Goal: Communication & Community: Answer question/provide support

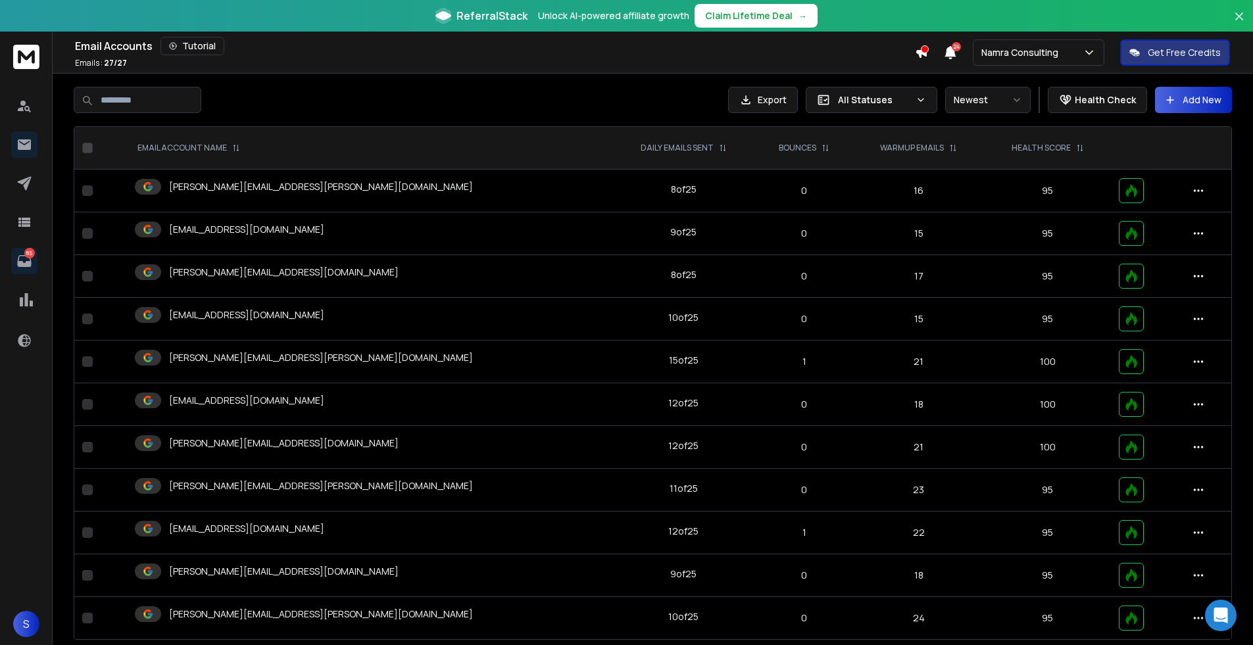
click at [24, 253] on p "85" at bounding box center [29, 253] width 11 height 11
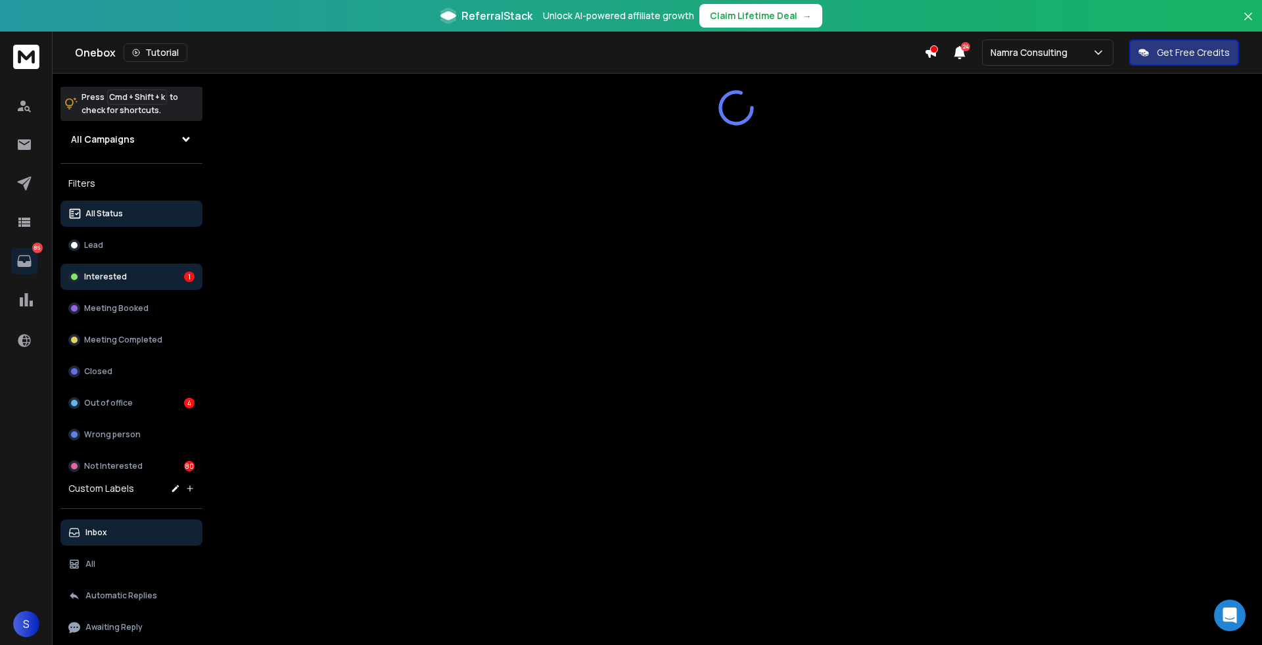
click at [118, 279] on p "Interested" at bounding box center [105, 277] width 43 height 11
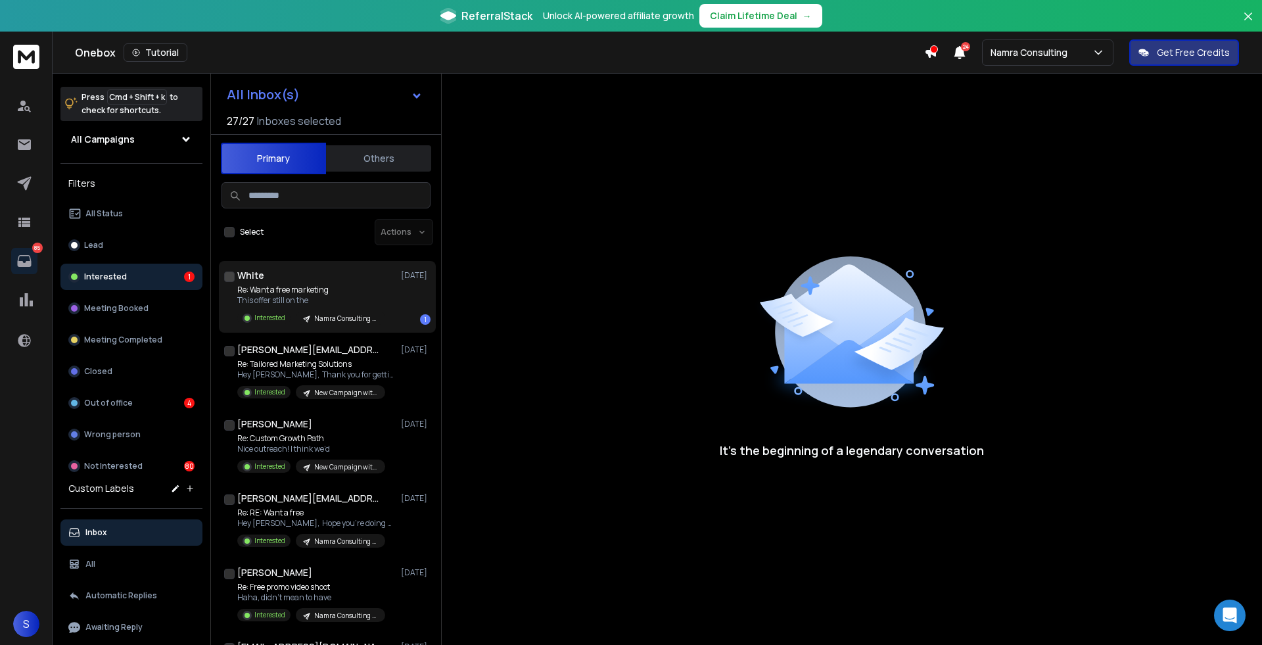
click at [314, 295] on p "This offer still on the" at bounding box center [311, 300] width 148 height 11
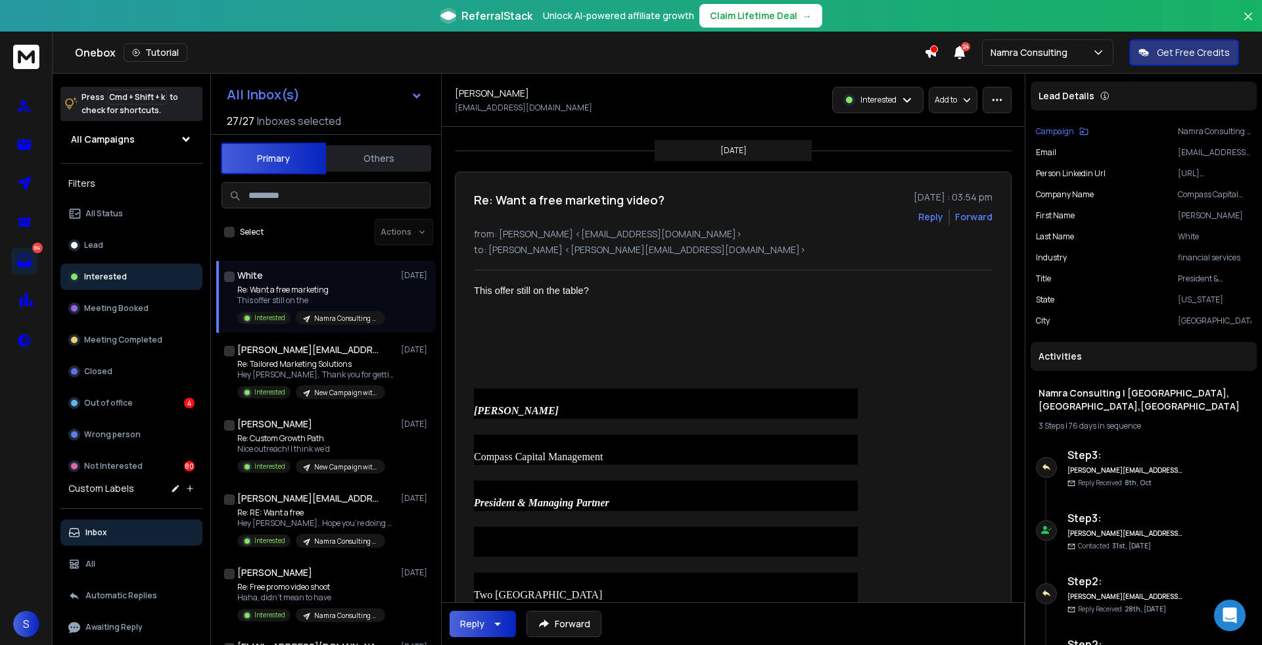
click at [741, 356] on div at bounding box center [666, 350] width 384 height 43
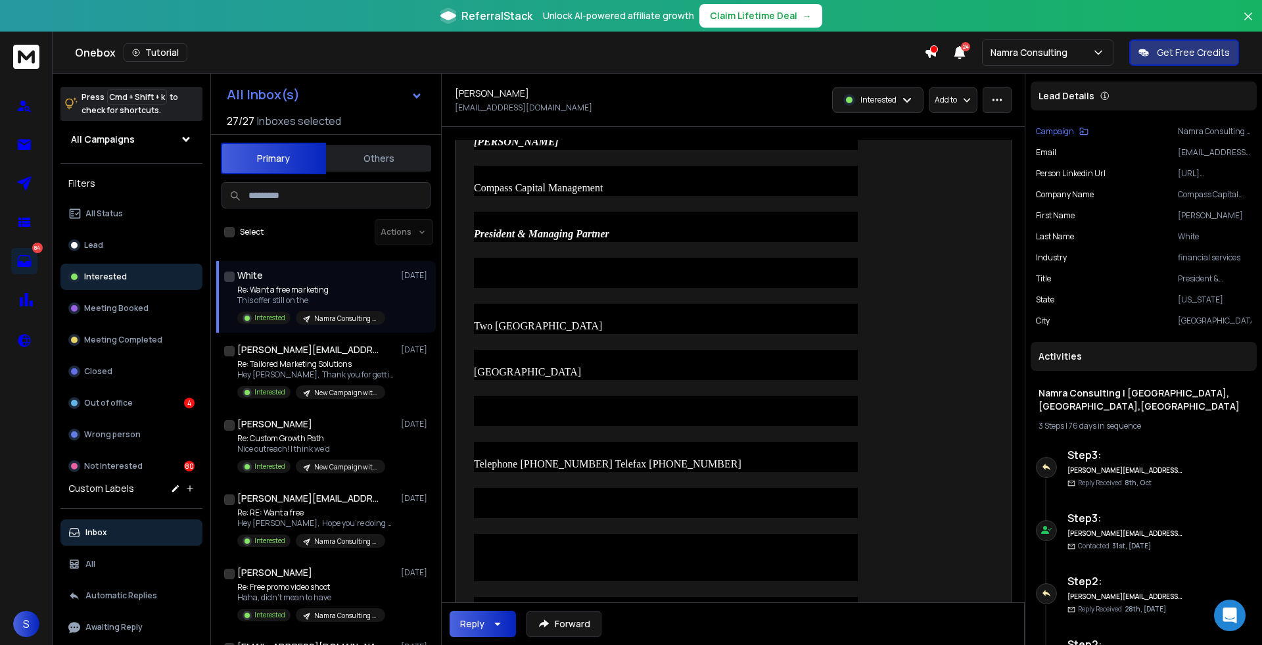
scroll to position [300, 0]
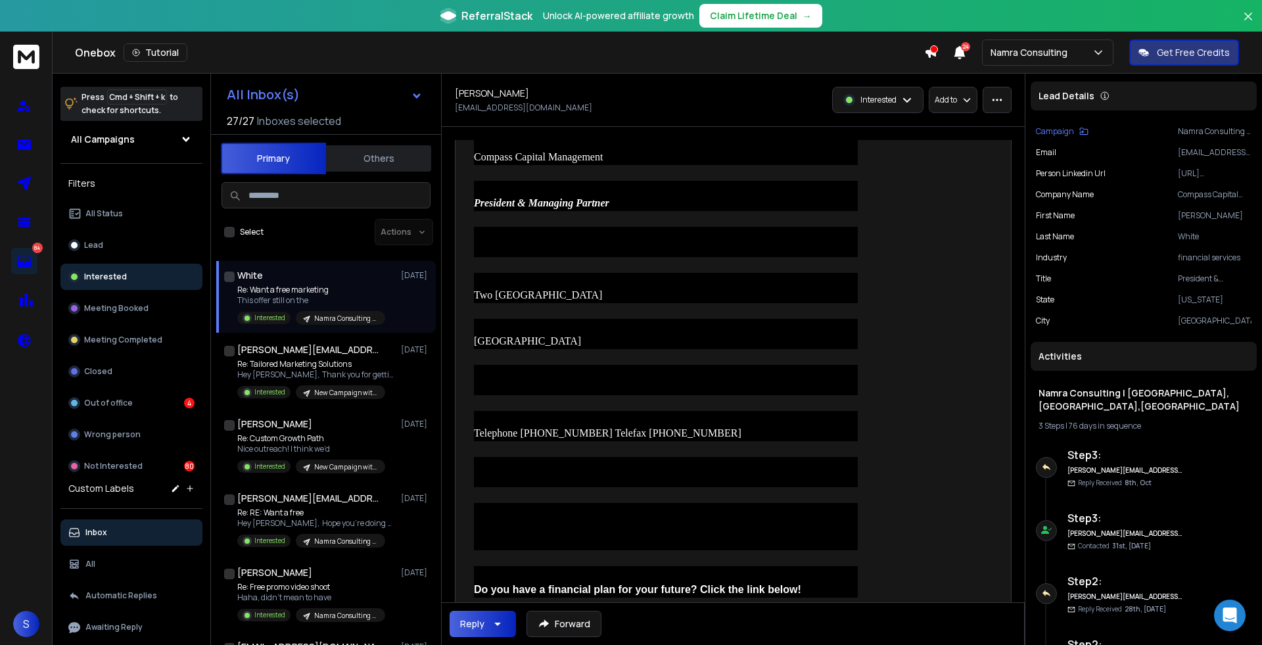
drag, startPoint x: 650, startPoint y: 310, endPoint x: 472, endPoint y: 310, distance: 178.2
copy span "Two [GEOGRAPHIC_DATA]"
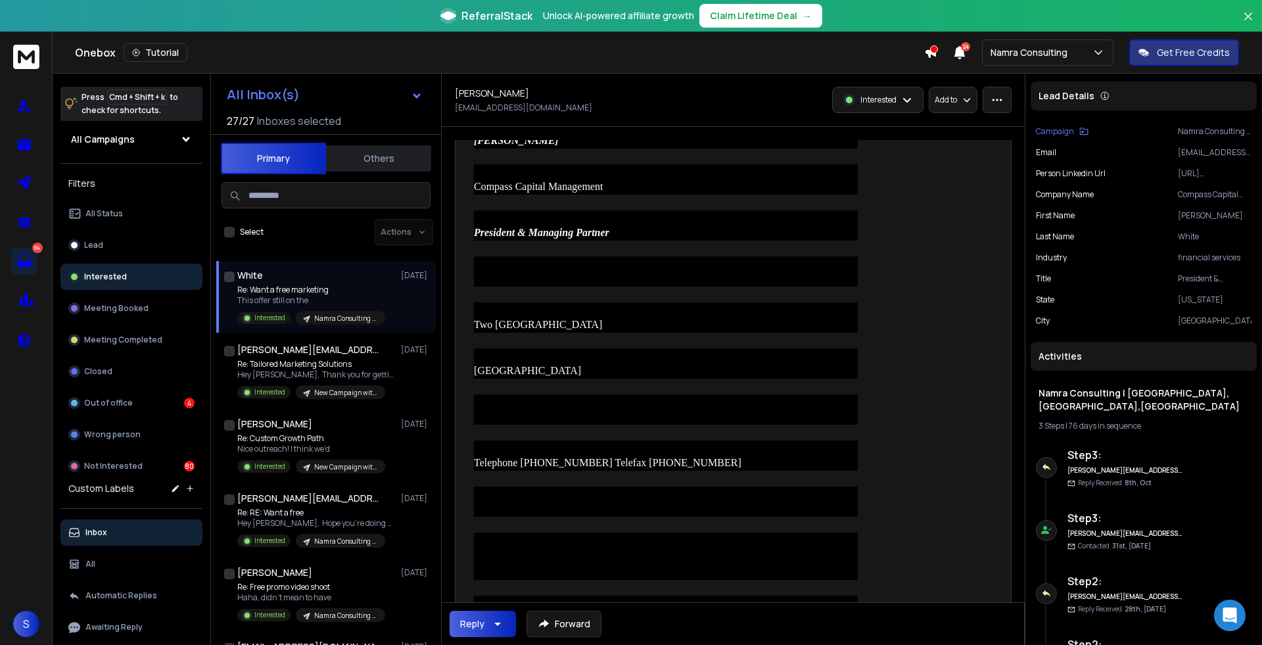
scroll to position [0, 0]
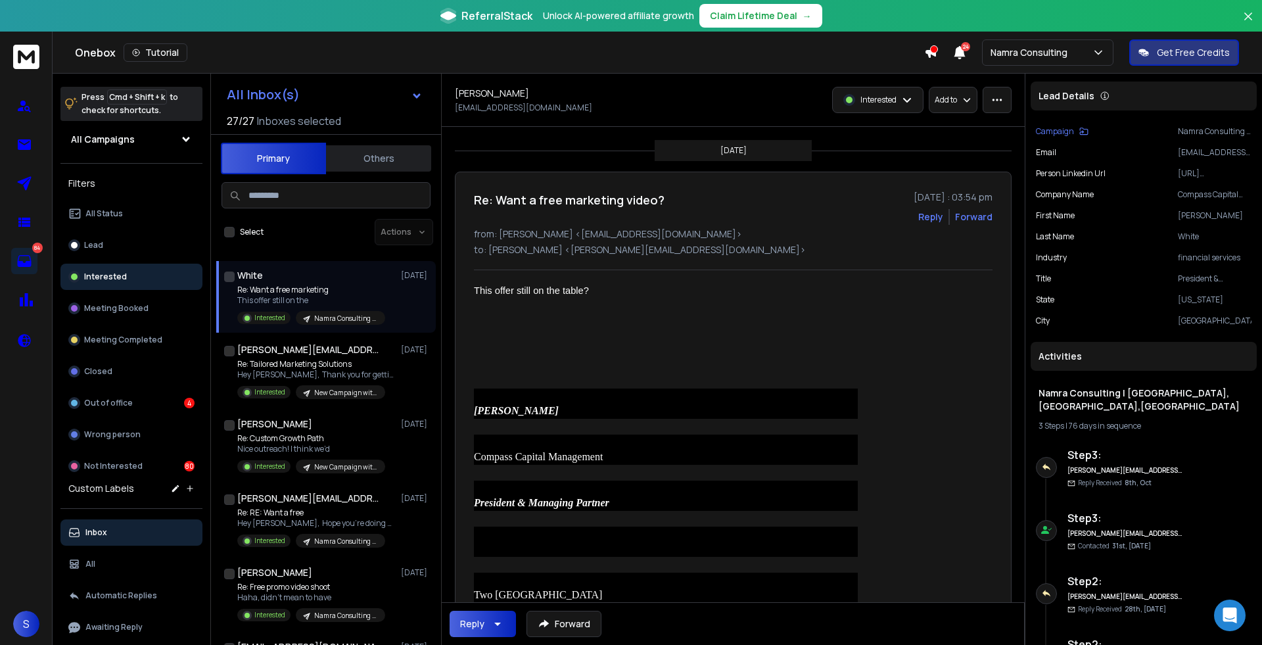
drag, startPoint x: 591, startPoint y: 308, endPoint x: 472, endPoint y: 306, distance: 119.0
copy div "This offer still on the table?"
click at [615, 298] on div "This offer still on the table?" at bounding box center [666, 290] width 384 height 14
drag, startPoint x: 608, startPoint y: 308, endPoint x: 477, endPoint y: 304, distance: 130.9
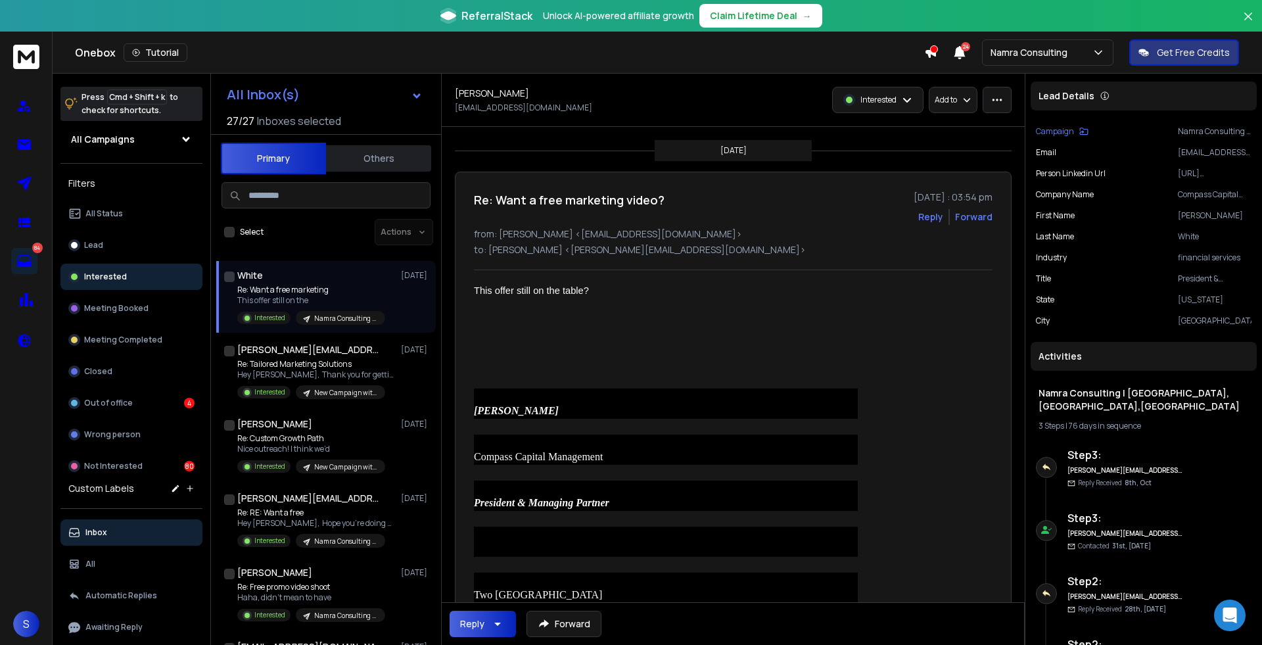
click at [477, 298] on div "This offer still on the table?" at bounding box center [666, 290] width 384 height 14
copy div "This offer still on the table?"
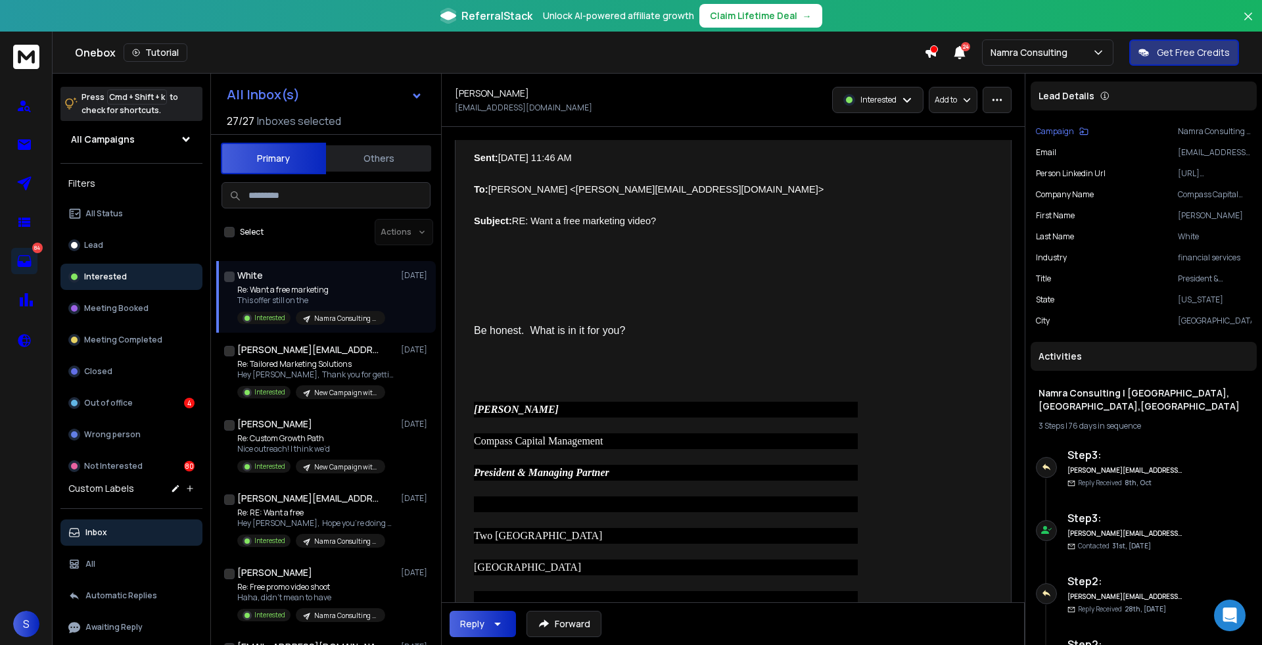
scroll to position [2193, 0]
drag, startPoint x: 629, startPoint y: 376, endPoint x: 478, endPoint y: 375, distance: 150.6
click at [478, 337] on p "Be honest. What is in it for you?" at bounding box center [666, 330] width 384 height 16
copy p "e honest. What is in it for you?"
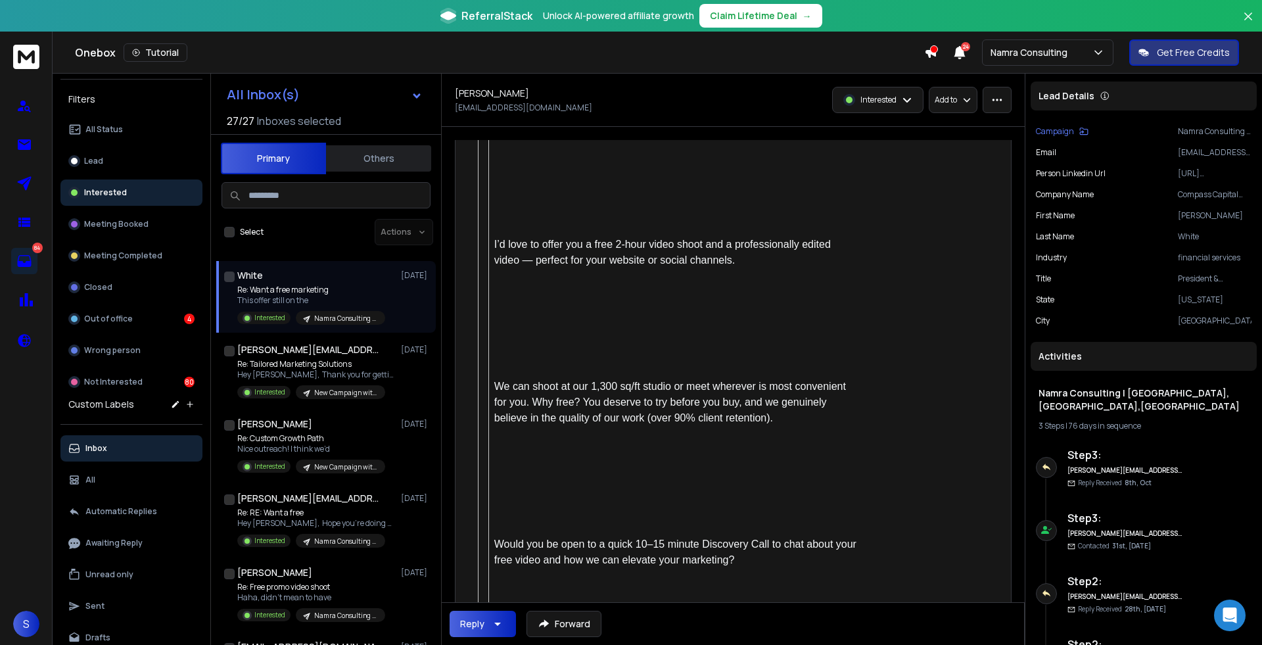
scroll to position [142, 0]
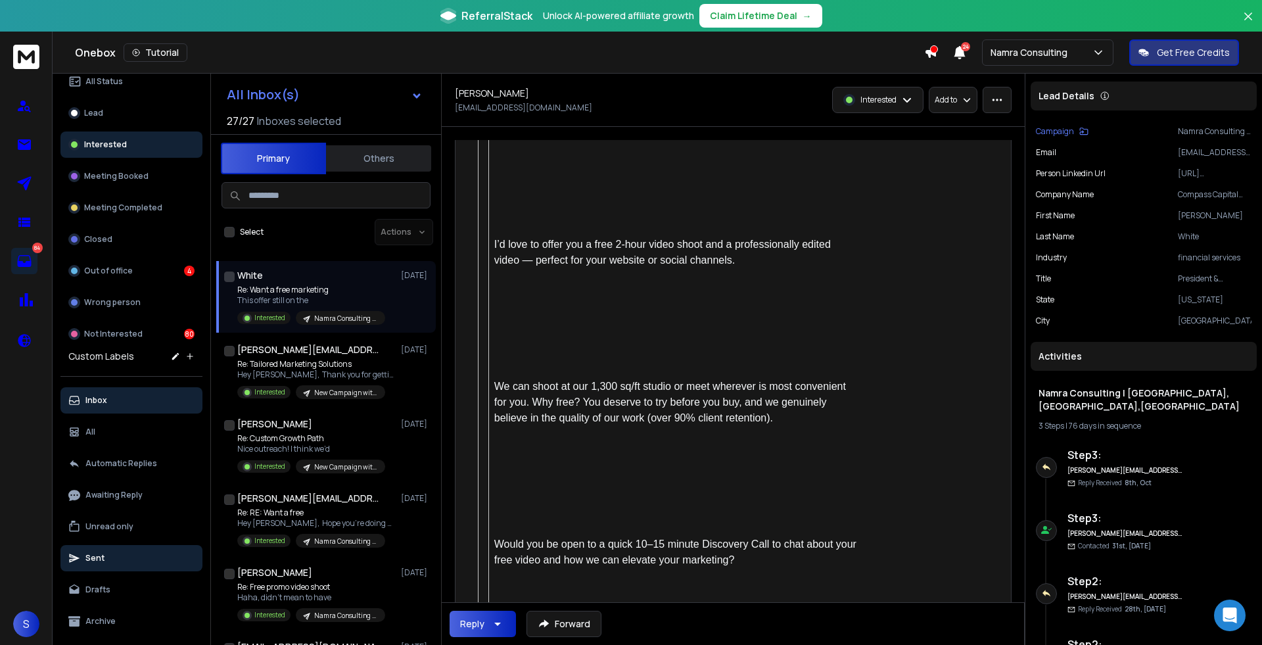
click at [103, 553] on p "Sent" at bounding box center [94, 558] width 19 height 11
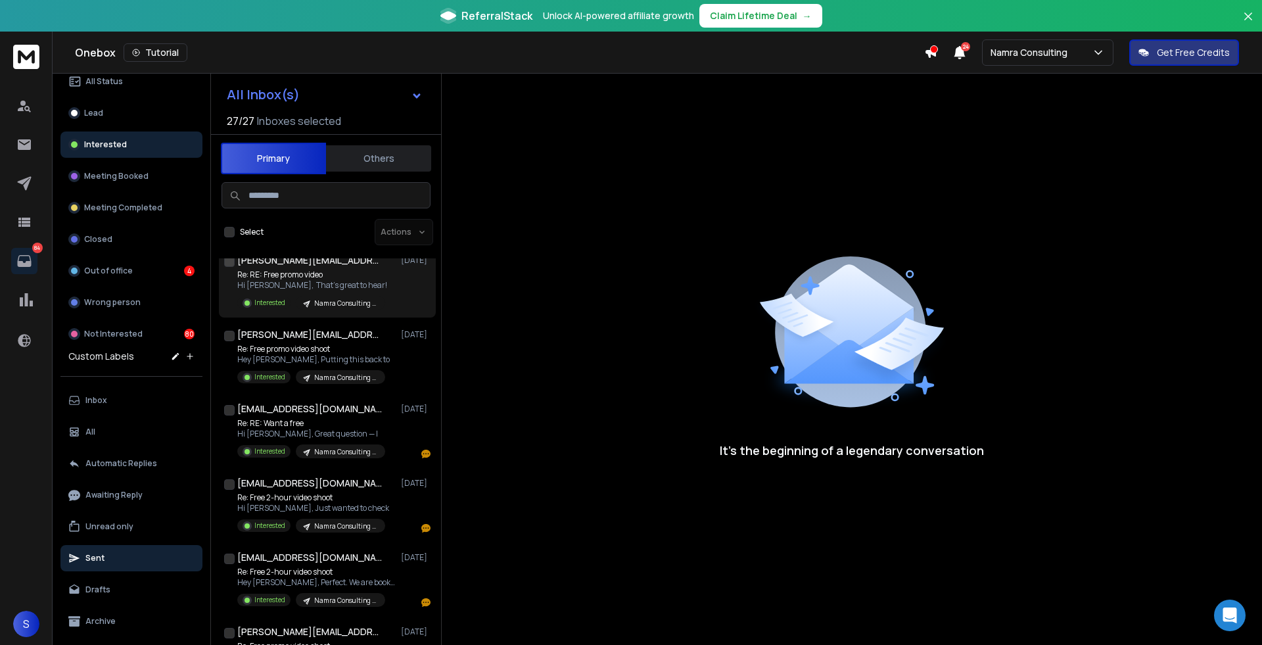
scroll to position [388, 0]
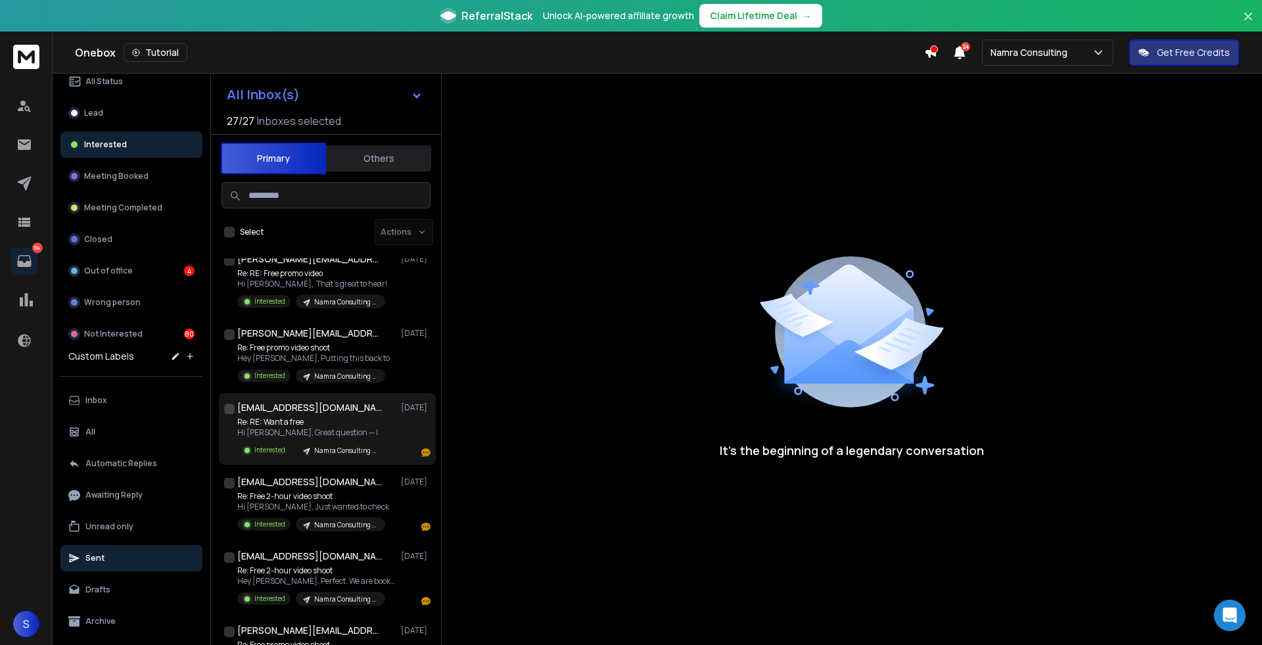
click at [319, 426] on p "Re: RE: Want a free" at bounding box center [311, 422] width 148 height 11
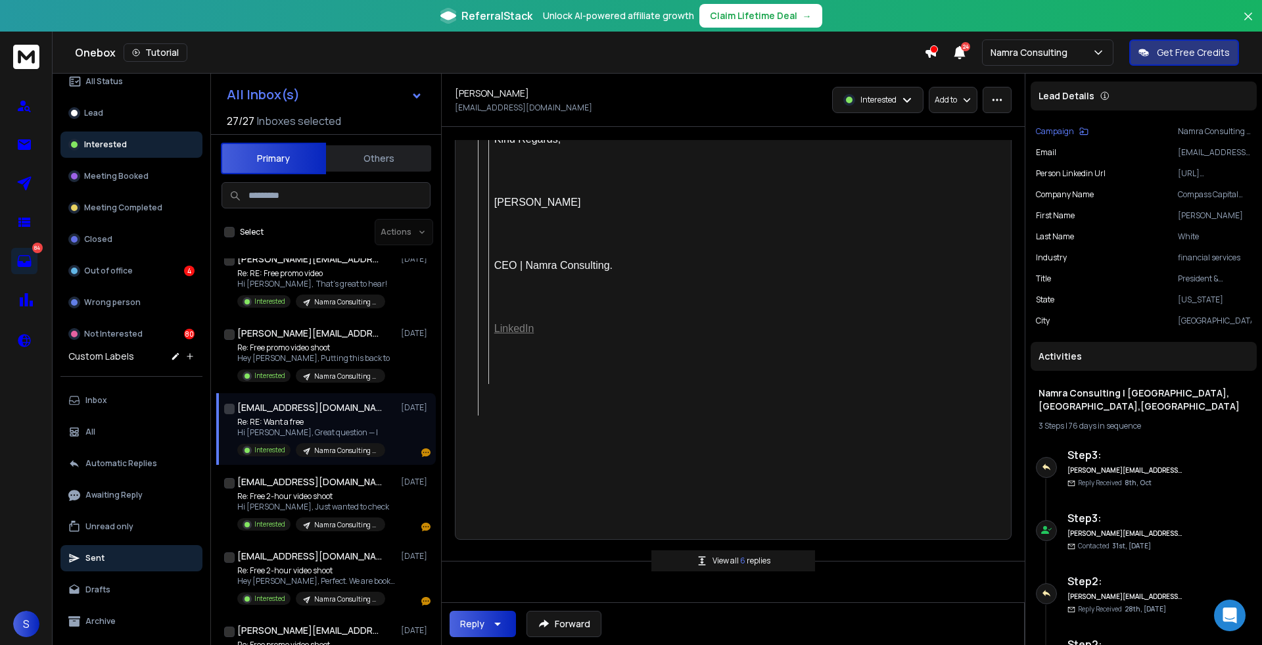
scroll to position [6804, 0]
click at [761, 559] on p "View all 6 replies" at bounding box center [742, 561] width 58 height 11
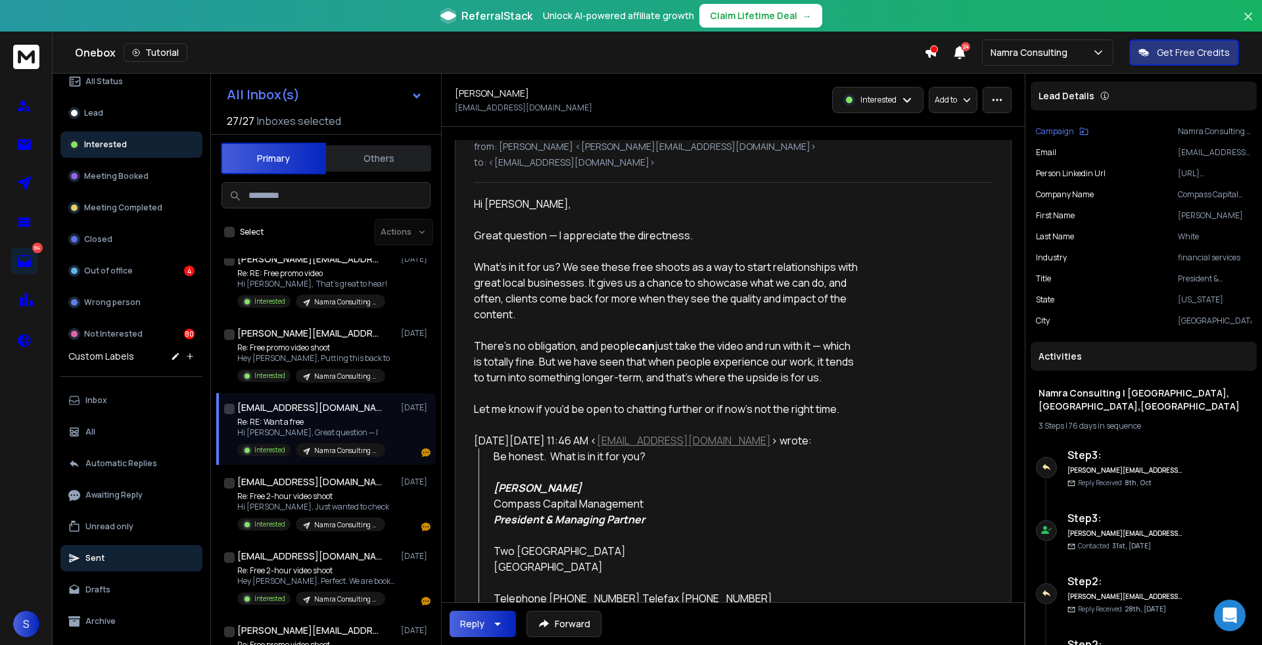
scroll to position [7227, 0]
click at [622, 383] on div "There’s no obligation, and people can just take the video and run with it — whi…" at bounding box center [666, 358] width 384 height 47
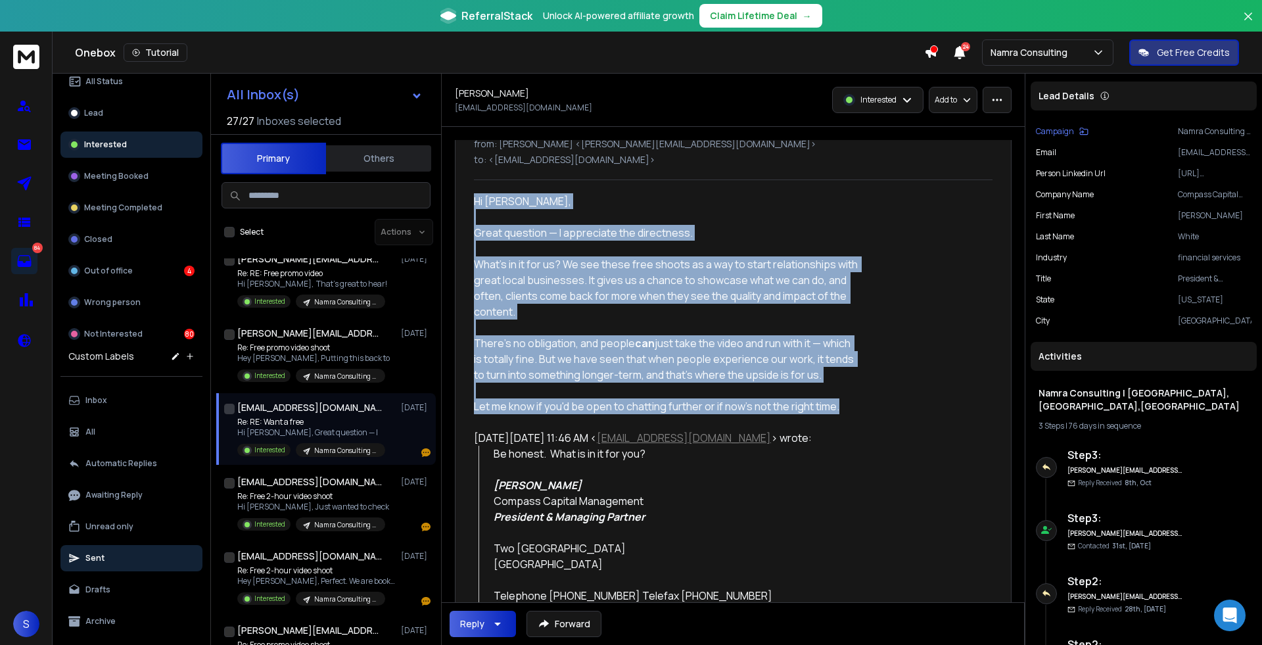
drag, startPoint x: 846, startPoint y: 484, endPoint x: 467, endPoint y: 281, distance: 429.5
copy div "Hi [PERSON_NAME], Great question — I appreciate the directness. What’s in it fo…"
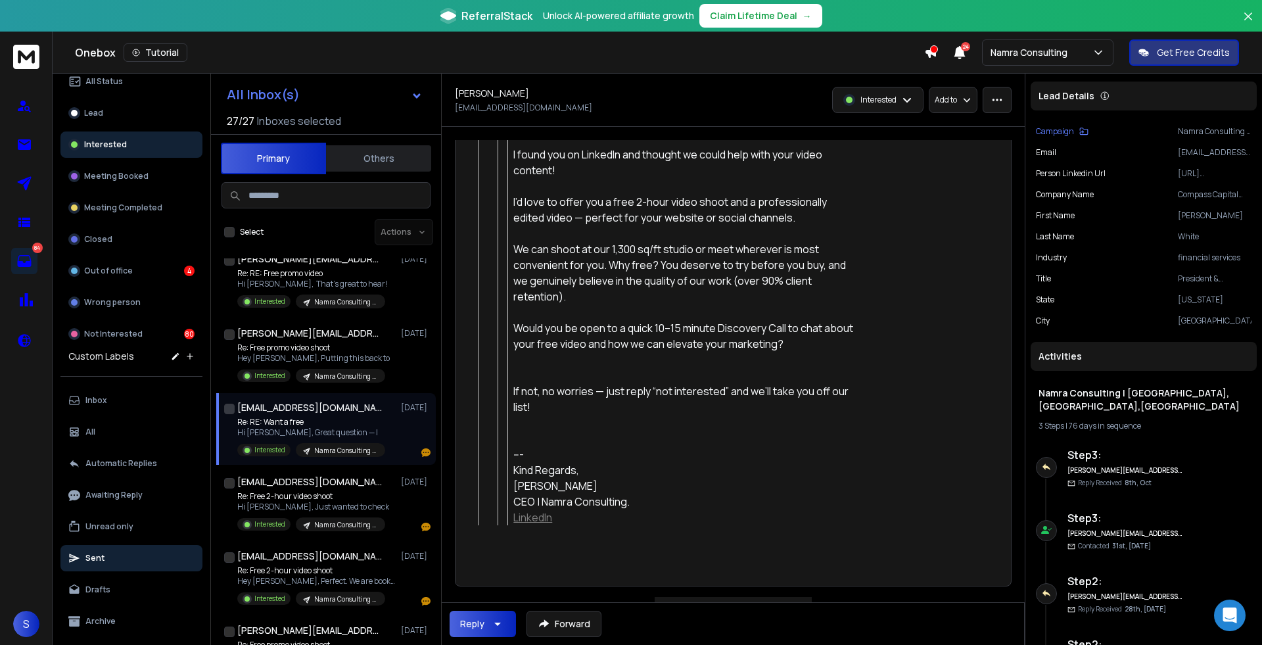
scroll to position [8870, 0]
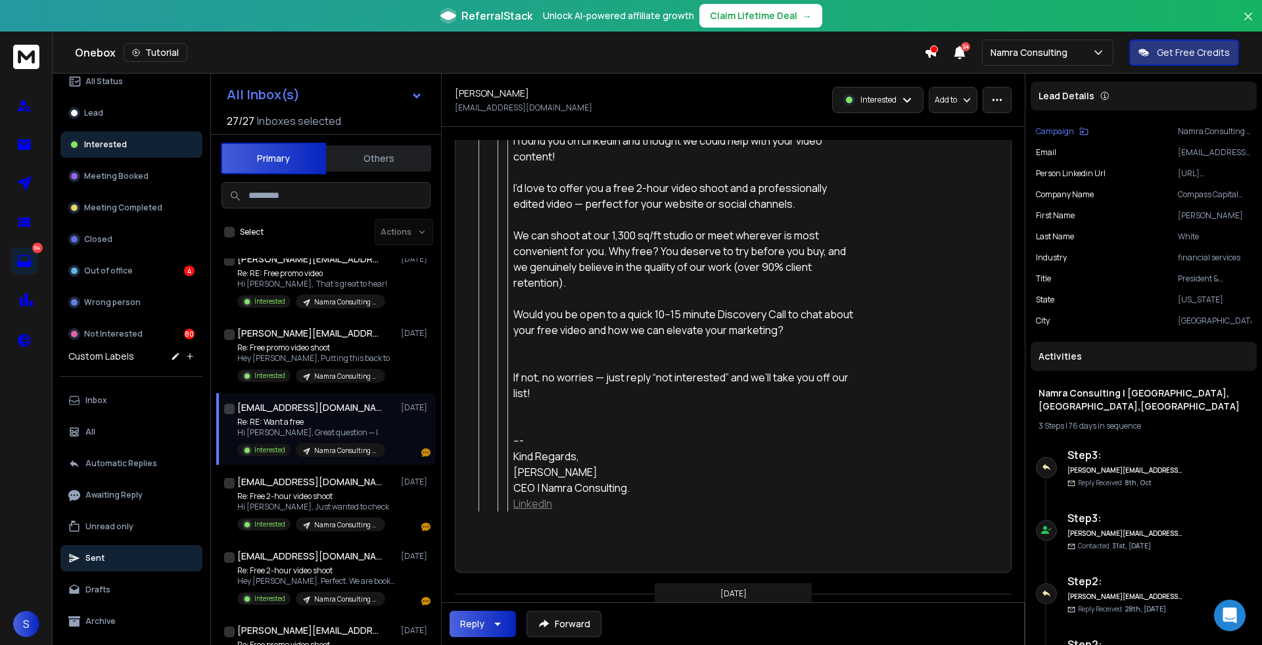
click at [583, 433] on div at bounding box center [686, 425] width 345 height 16
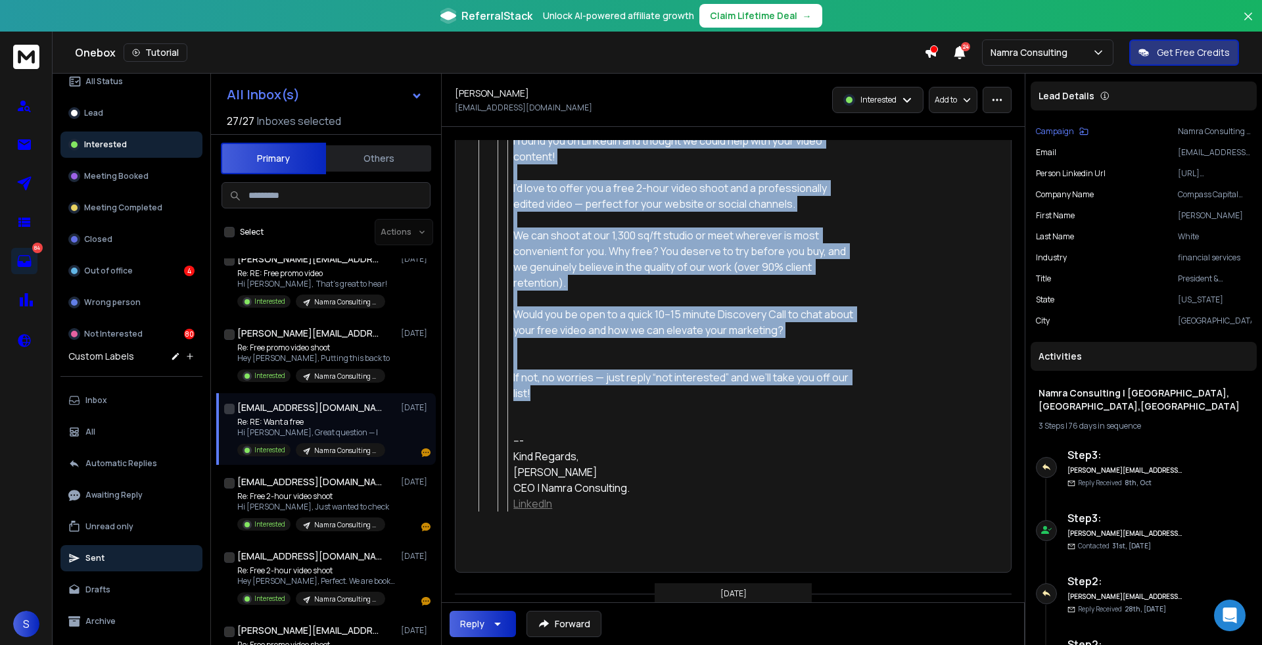
drag, startPoint x: 557, startPoint y: 490, endPoint x: 513, endPoint y: 206, distance: 287.4
click at [514, 206] on div "Hi [PERSON_NAME], I found you on LinkedIn and thought we could help with your v…" at bounding box center [686, 306] width 345 height 410
copy div "Hi [PERSON_NAME], I found you on LinkedIn and thought we could help with your v…"
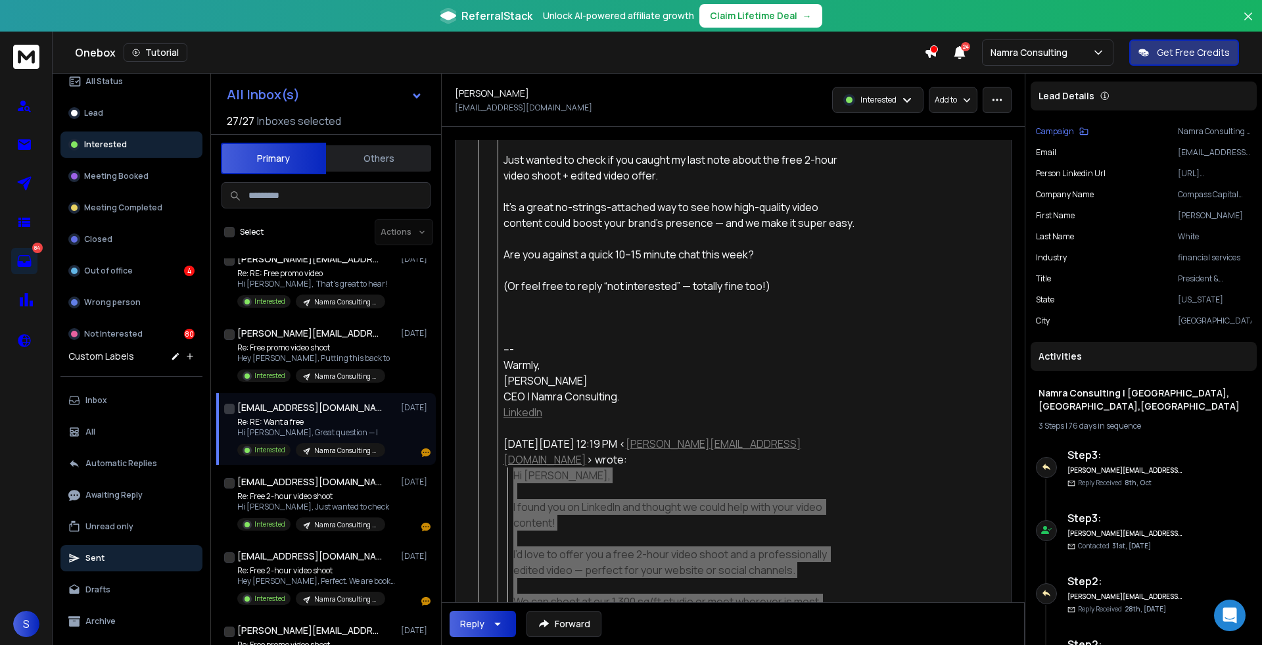
scroll to position [8487, 0]
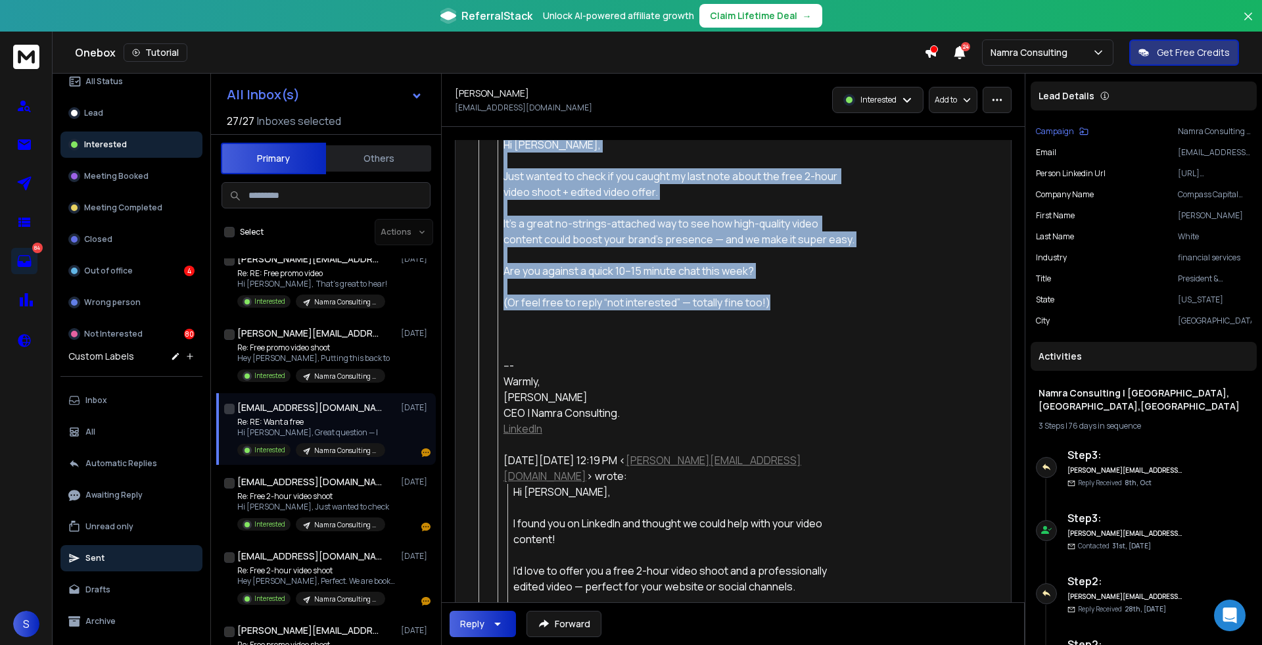
drag, startPoint x: 805, startPoint y: 401, endPoint x: 500, endPoint y: 239, distance: 345.3
click at [500, 239] on blockquote "Hi [PERSON_NAME], Just wanted to check if you caught my last note about the fre…" at bounding box center [678, 515] width 360 height 757
copy div "Hi [PERSON_NAME], Just wanted to check if you caught my last note about the fre…"
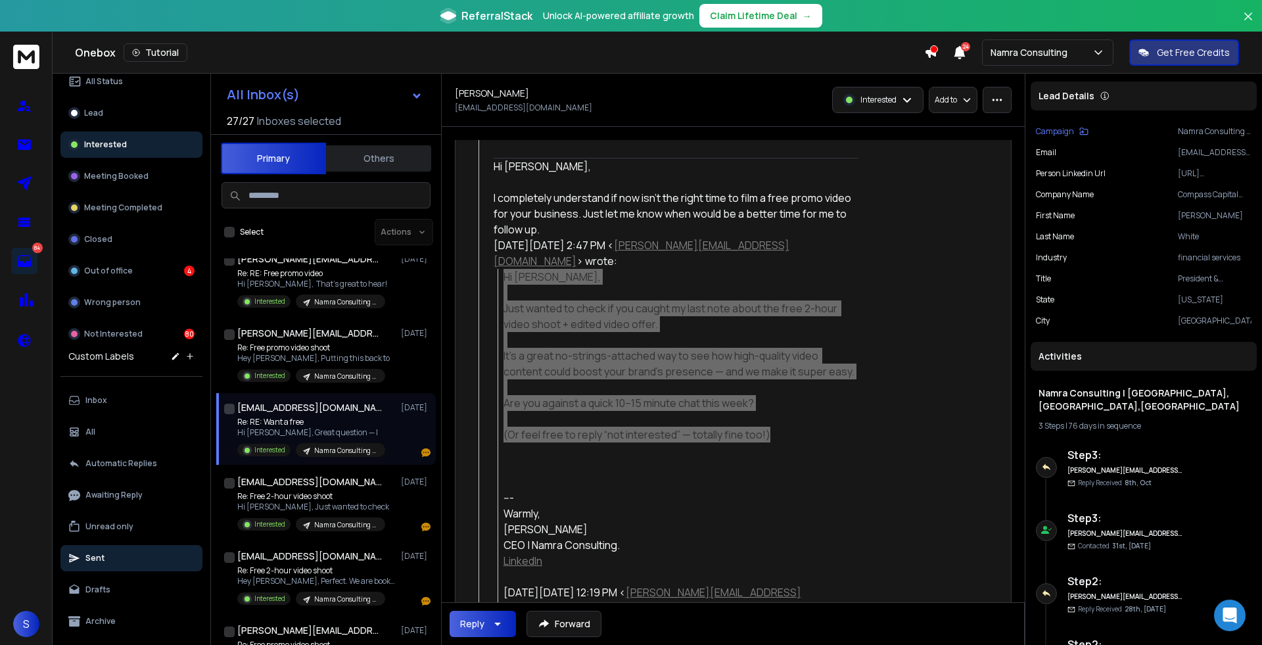
scroll to position [8272, 0]
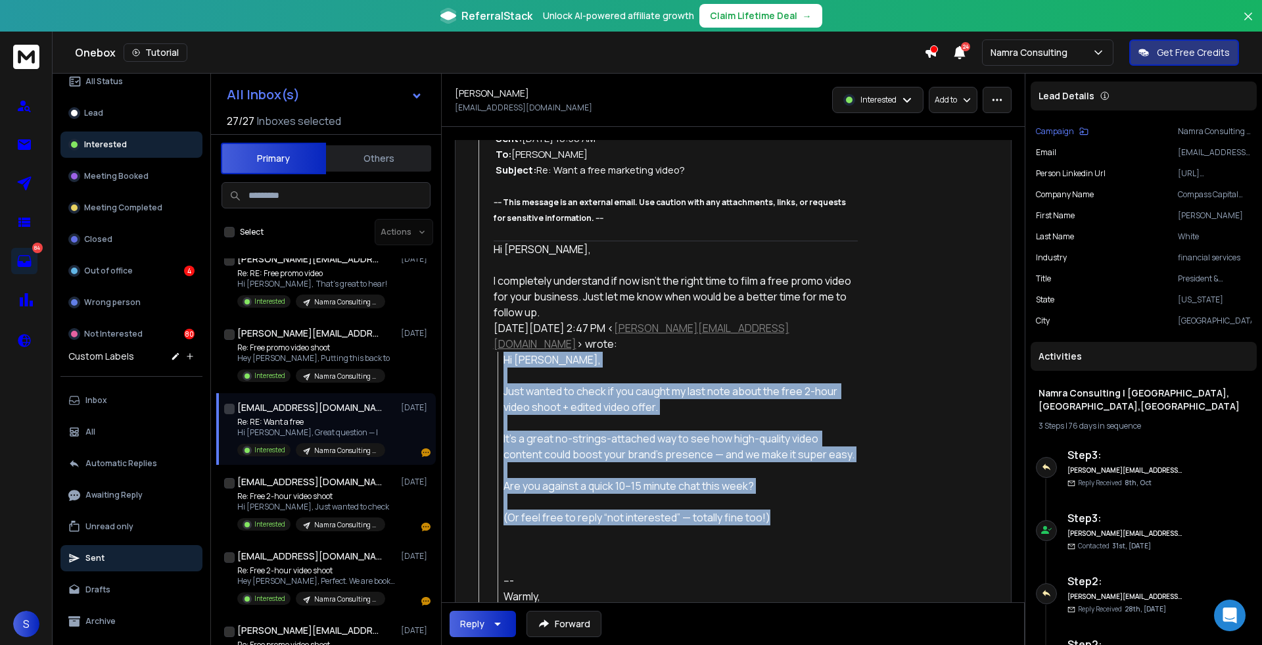
click at [558, 320] on div "I completely understand if now isn’t the right time to film a free promo video …" at bounding box center [676, 296] width 365 height 47
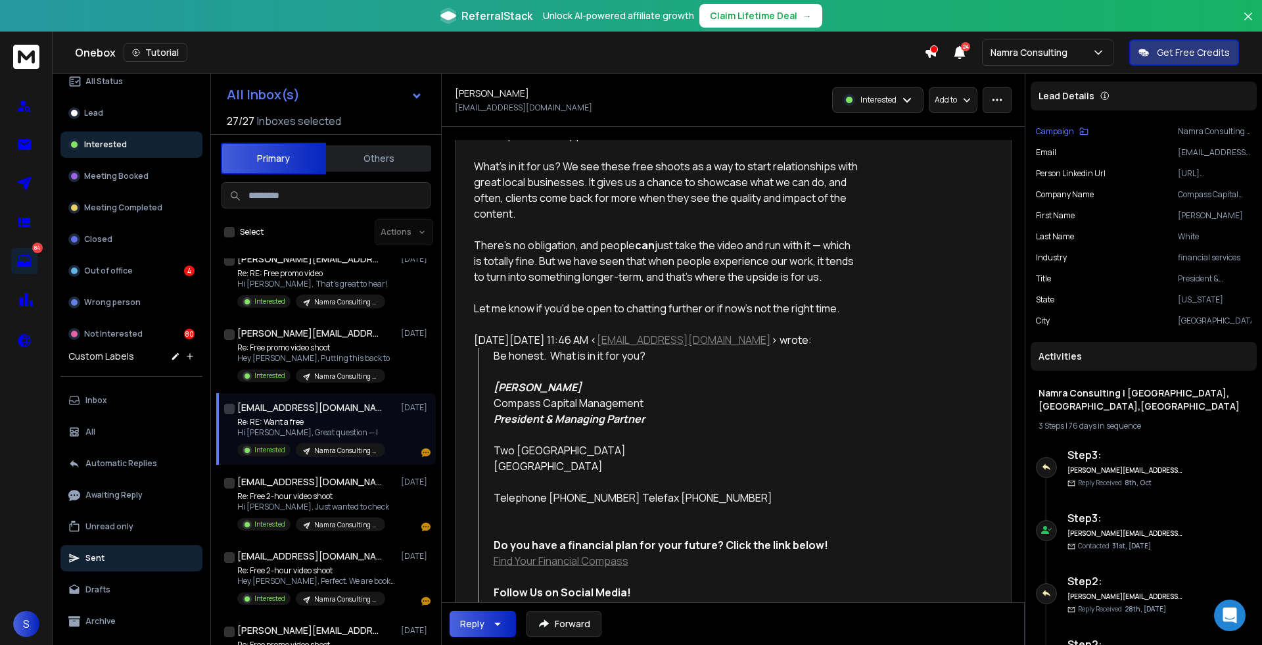
scroll to position [7248, 0]
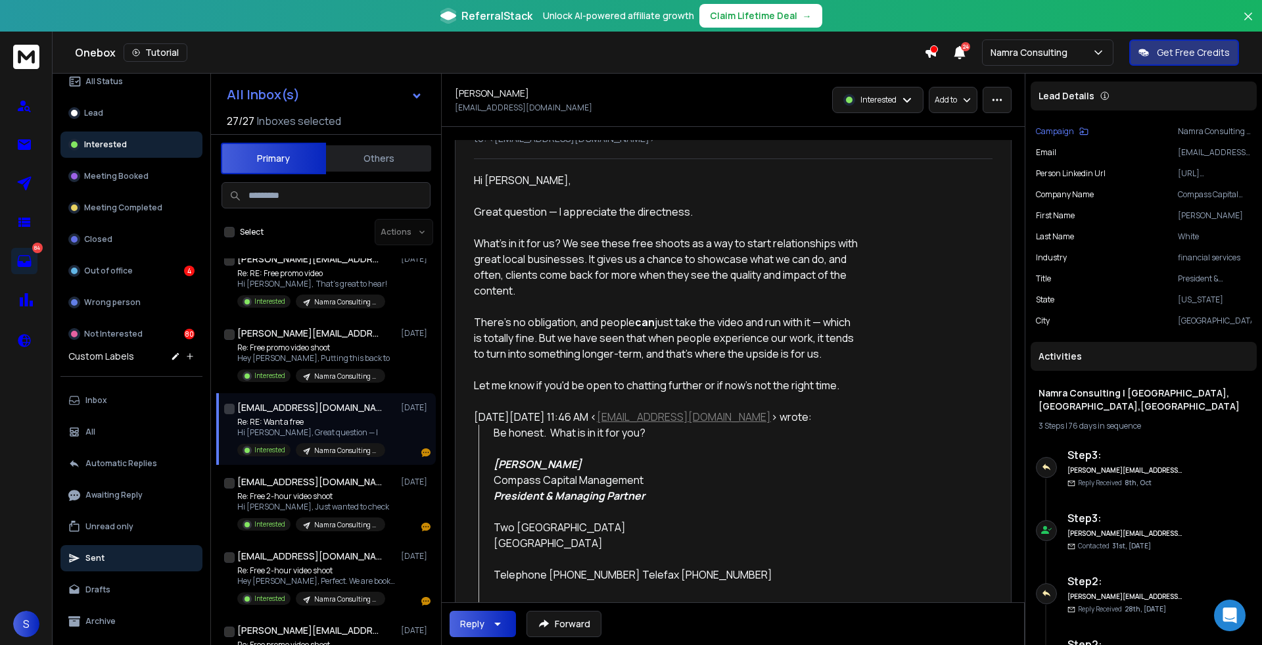
click at [652, 441] on div "Be honest. What is in it for you?" at bounding box center [676, 433] width 365 height 16
drag, startPoint x: 651, startPoint y: 511, endPoint x: 490, endPoint y: 506, distance: 161.2
copy div "Be honest. What is in it for you?"
click at [832, 393] on div "Let me know if you'd be open to chatting further or if now’s not the right time." at bounding box center [666, 385] width 384 height 16
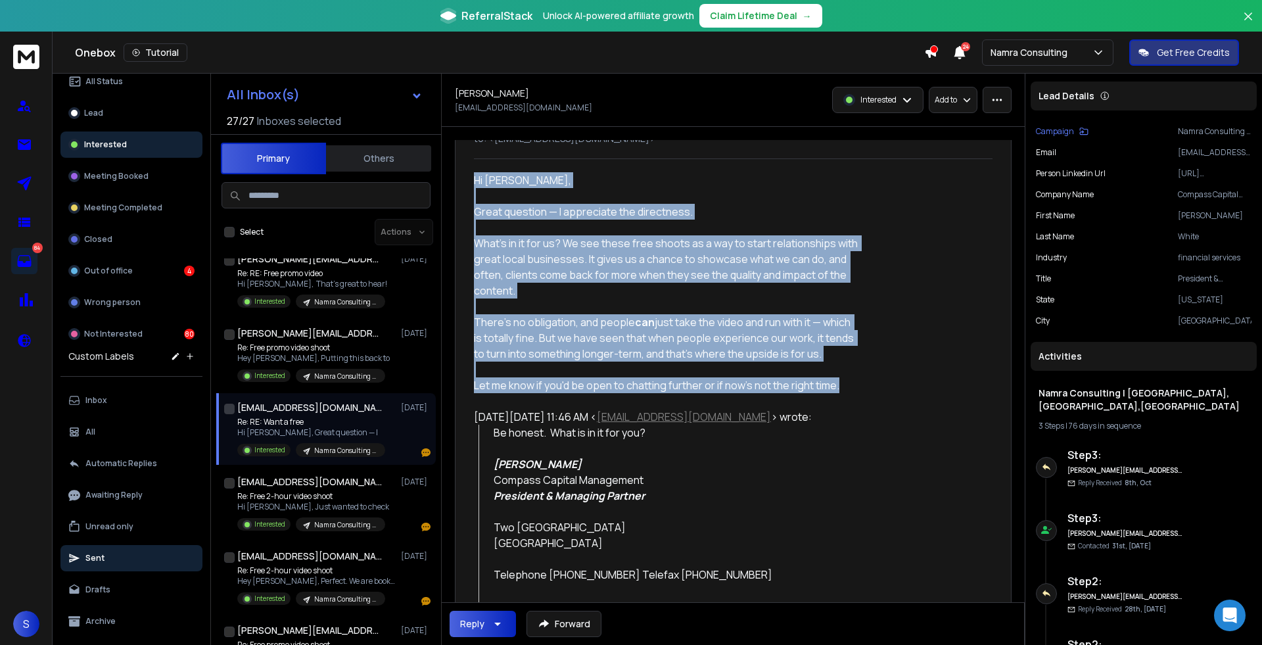
drag, startPoint x: 851, startPoint y: 463, endPoint x: 472, endPoint y: 261, distance: 429.7
copy div "Hi [PERSON_NAME], Great question — I appreciate the directness. What’s in it fo…"
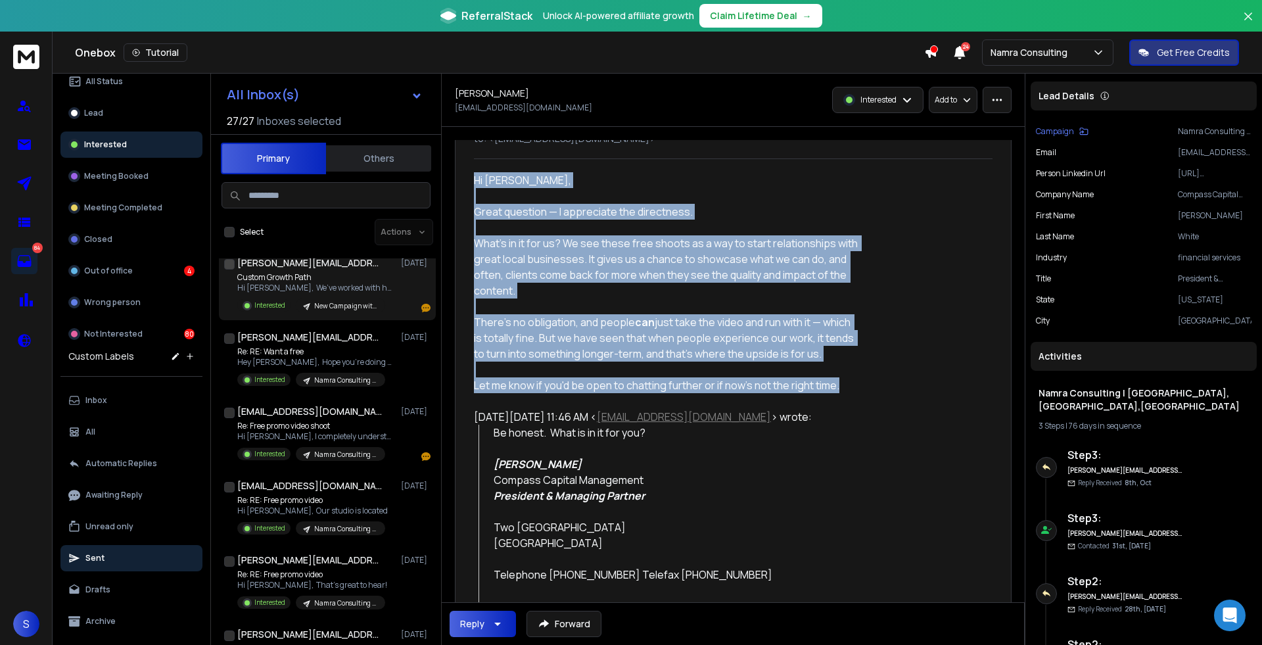
scroll to position [0, 0]
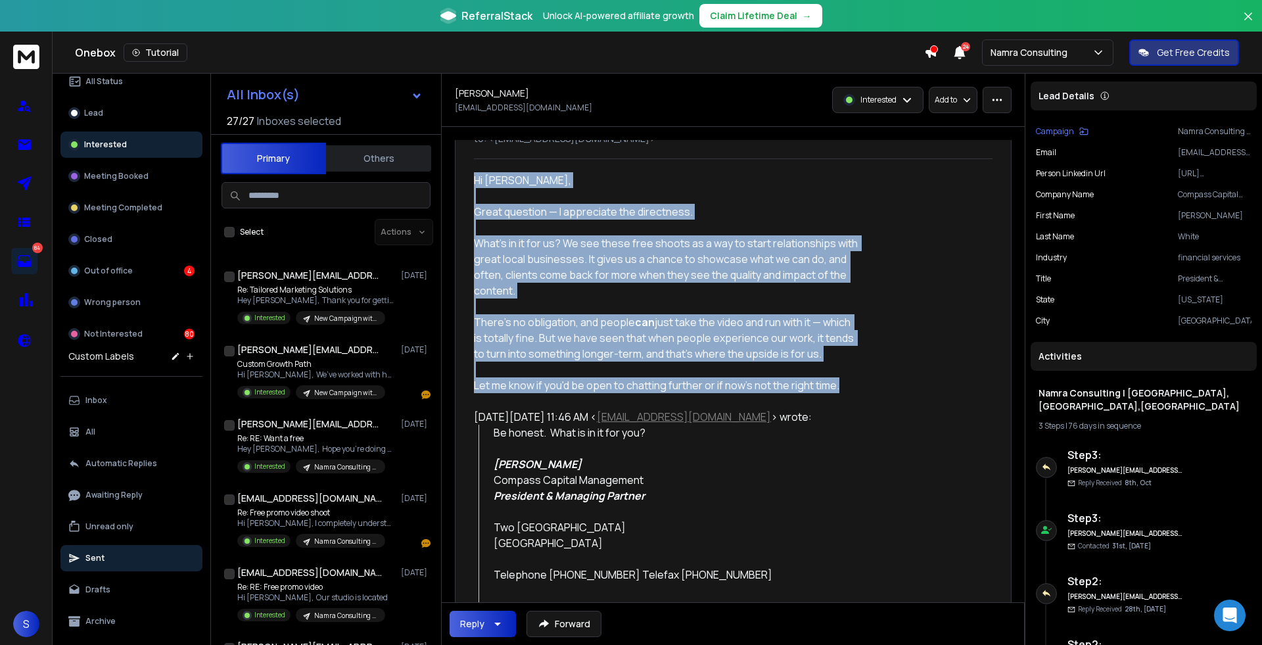
click at [105, 139] on p "Interested" at bounding box center [105, 144] width 43 height 11
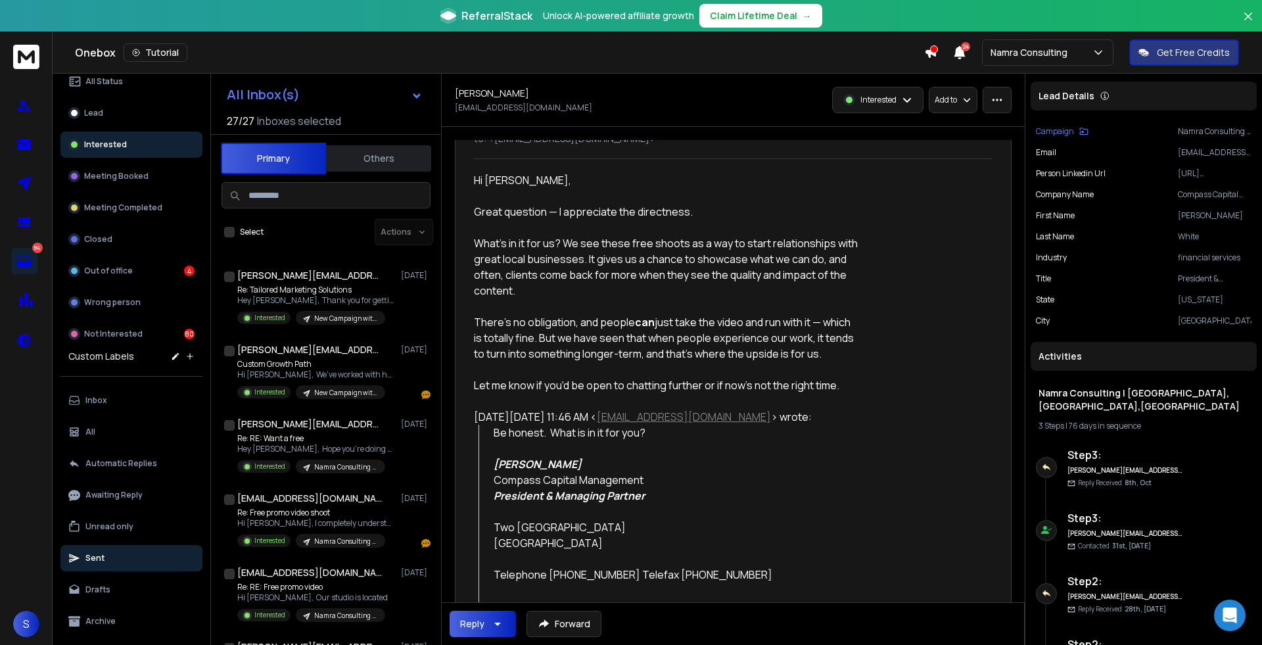
click at [589, 314] on div at bounding box center [666, 307] width 384 height 16
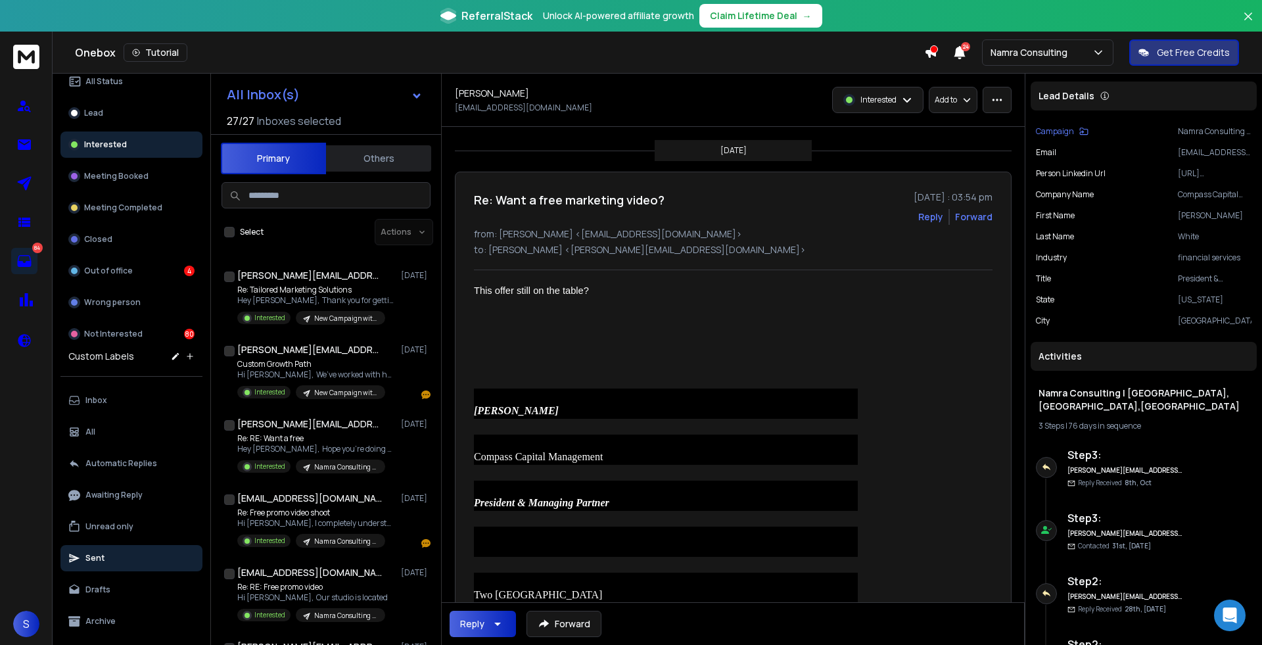
click at [944, 220] on button "Reply" at bounding box center [931, 216] width 25 height 13
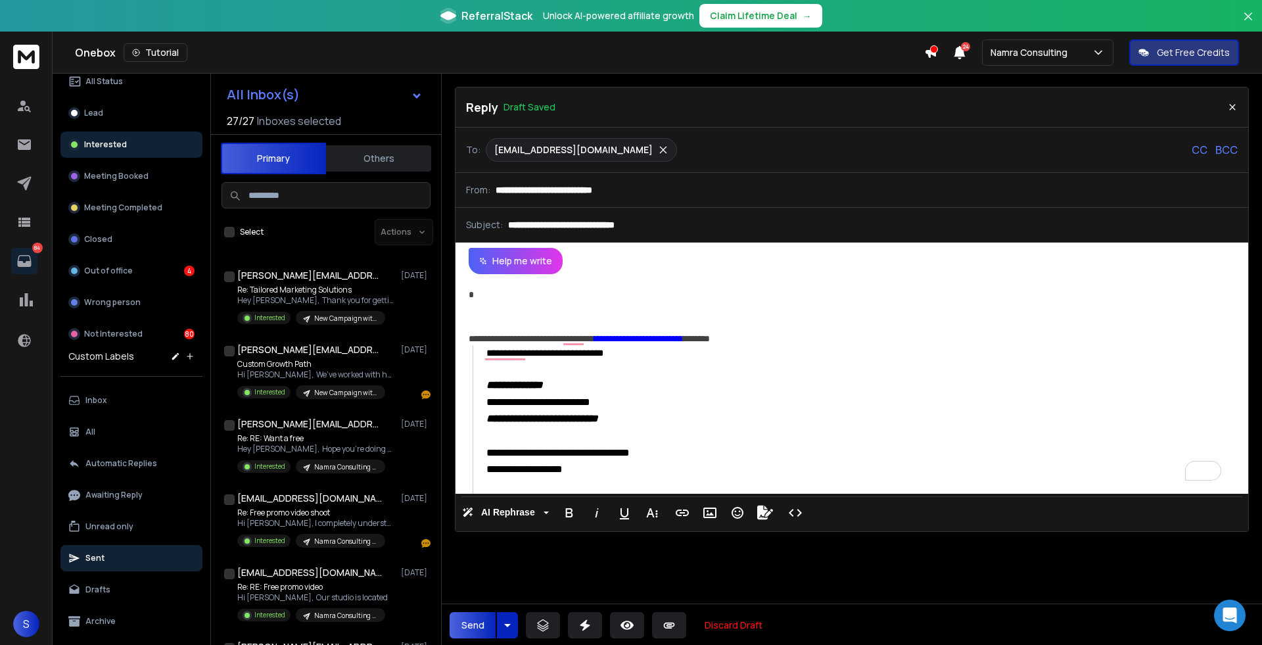
click at [1198, 149] on p "CC" at bounding box center [1200, 150] width 16 height 16
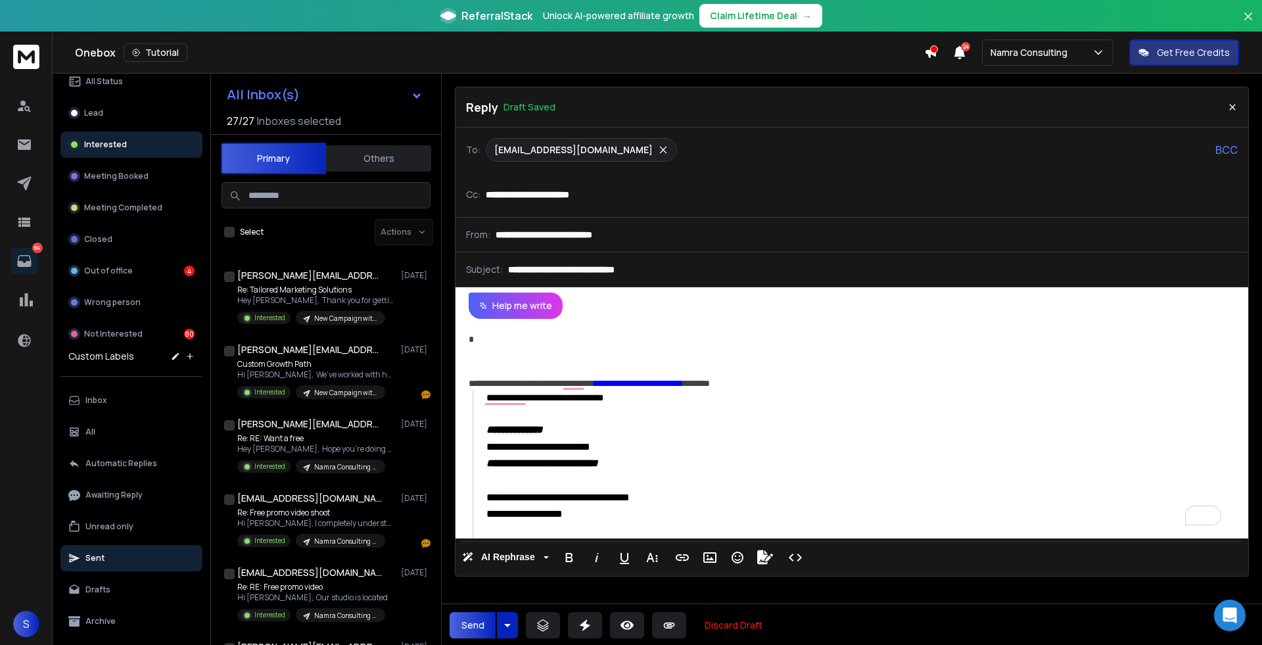
type input "**********"
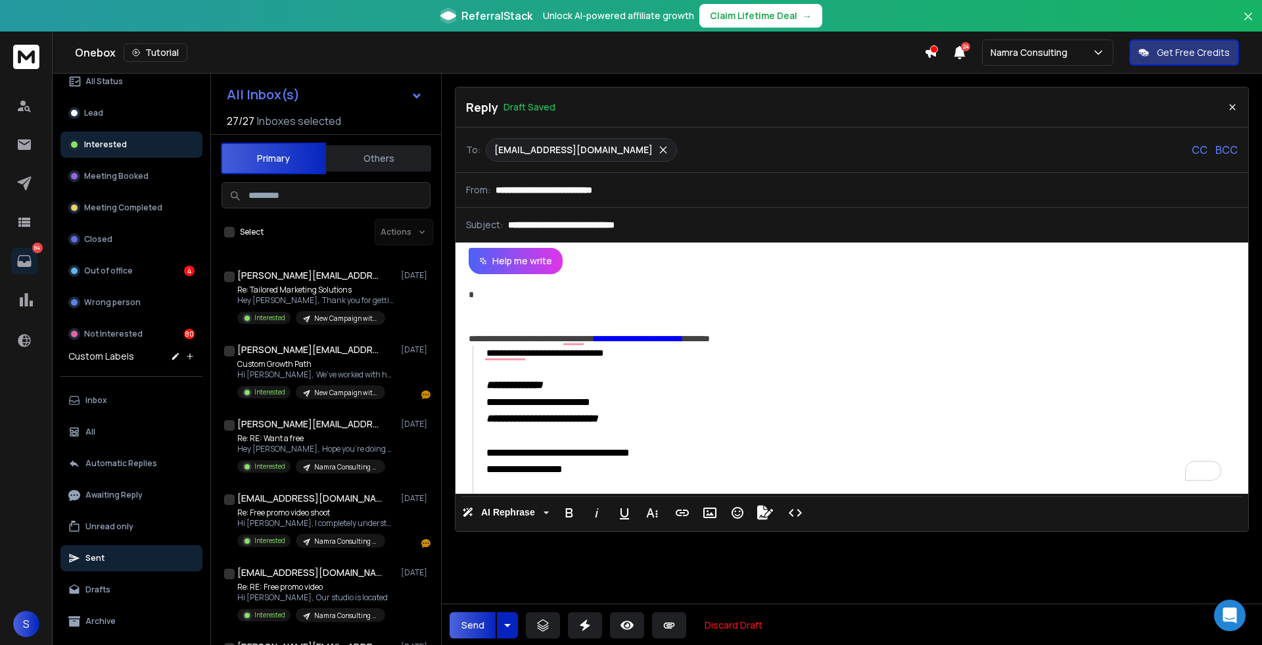
click at [585, 340] on div "**********" at bounding box center [852, 384] width 793 height 220
click at [1204, 150] on p "CC" at bounding box center [1200, 150] width 16 height 16
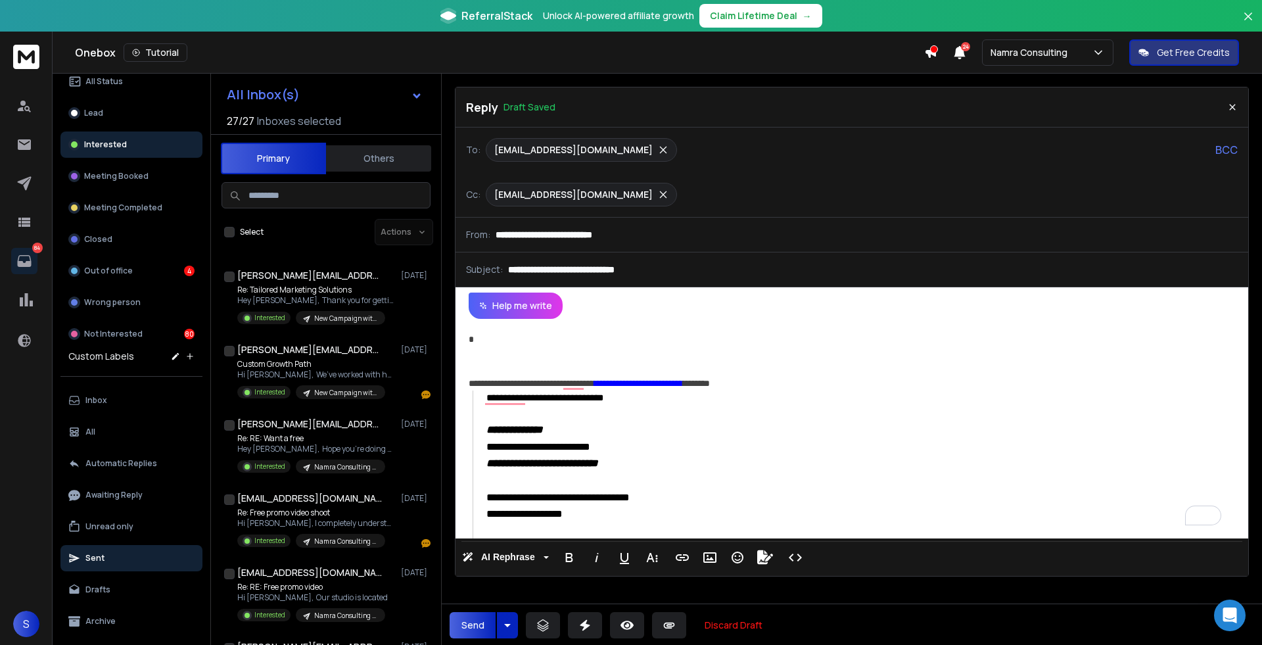
scroll to position [0, 0]
click at [552, 354] on div "**********" at bounding box center [852, 429] width 793 height 220
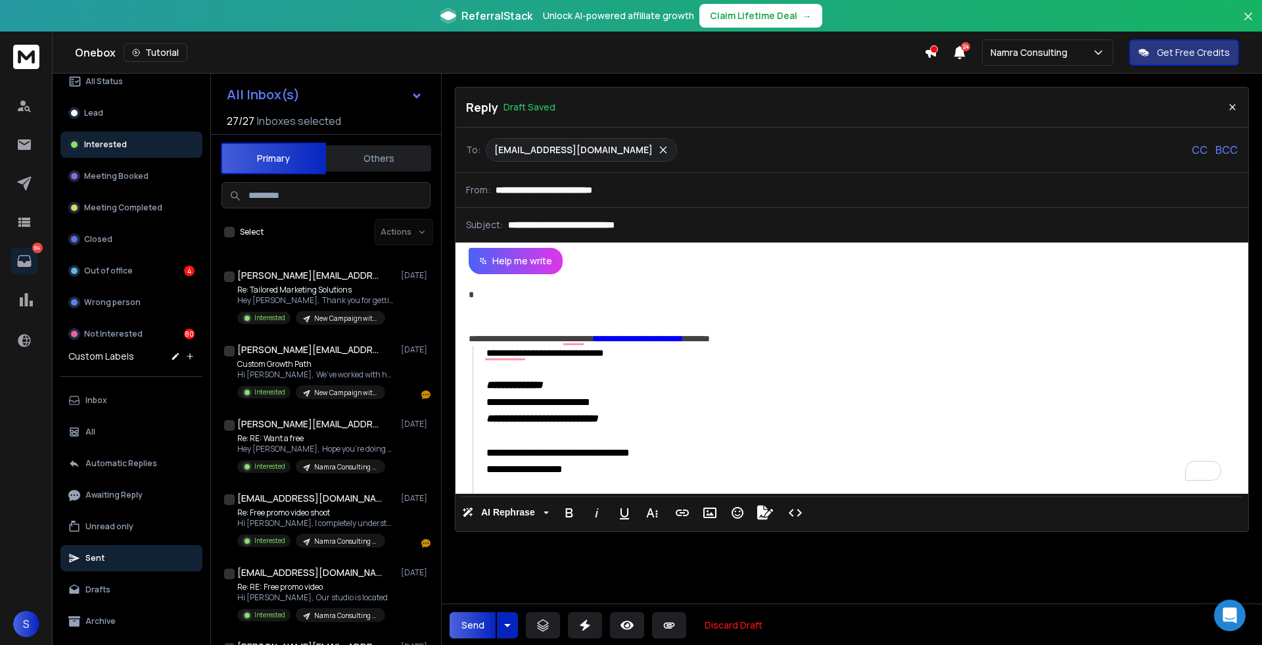
click at [490, 304] on div "To enrich screen reader interactions, please activate Accessibility in Grammarl…" at bounding box center [852, 309] width 767 height 14
click at [489, 299] on div "*" at bounding box center [845, 294] width 753 height 14
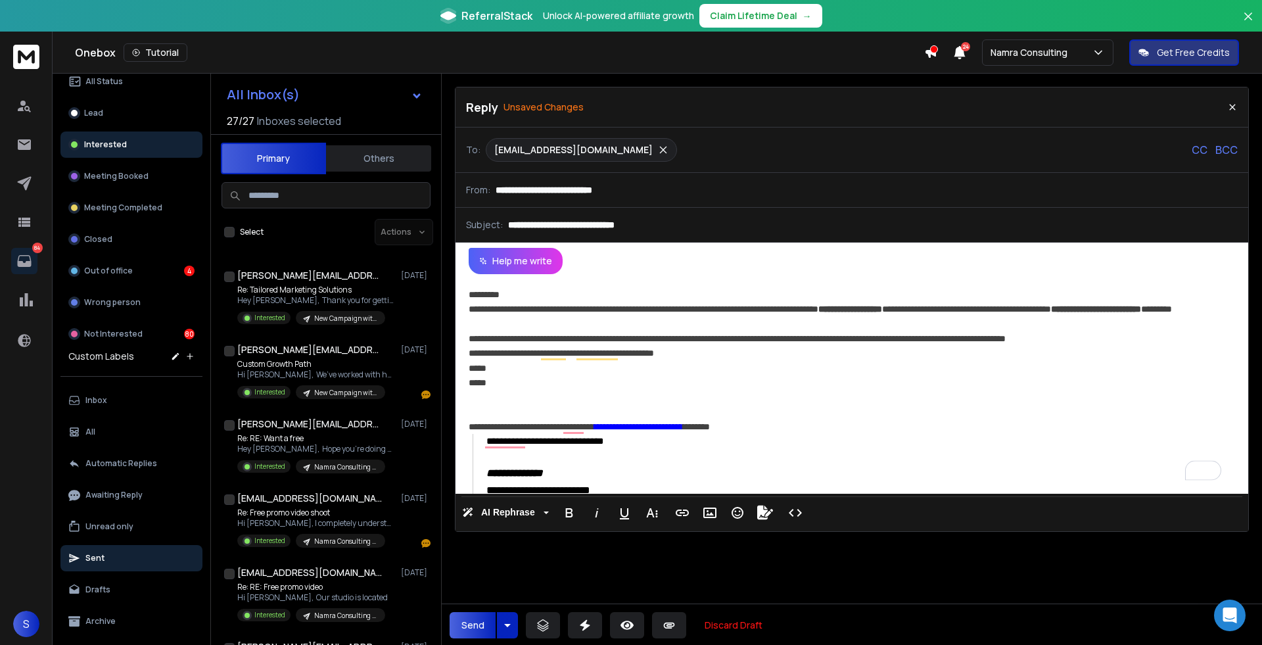
click at [533, 294] on p "*********" at bounding box center [845, 294] width 753 height 14
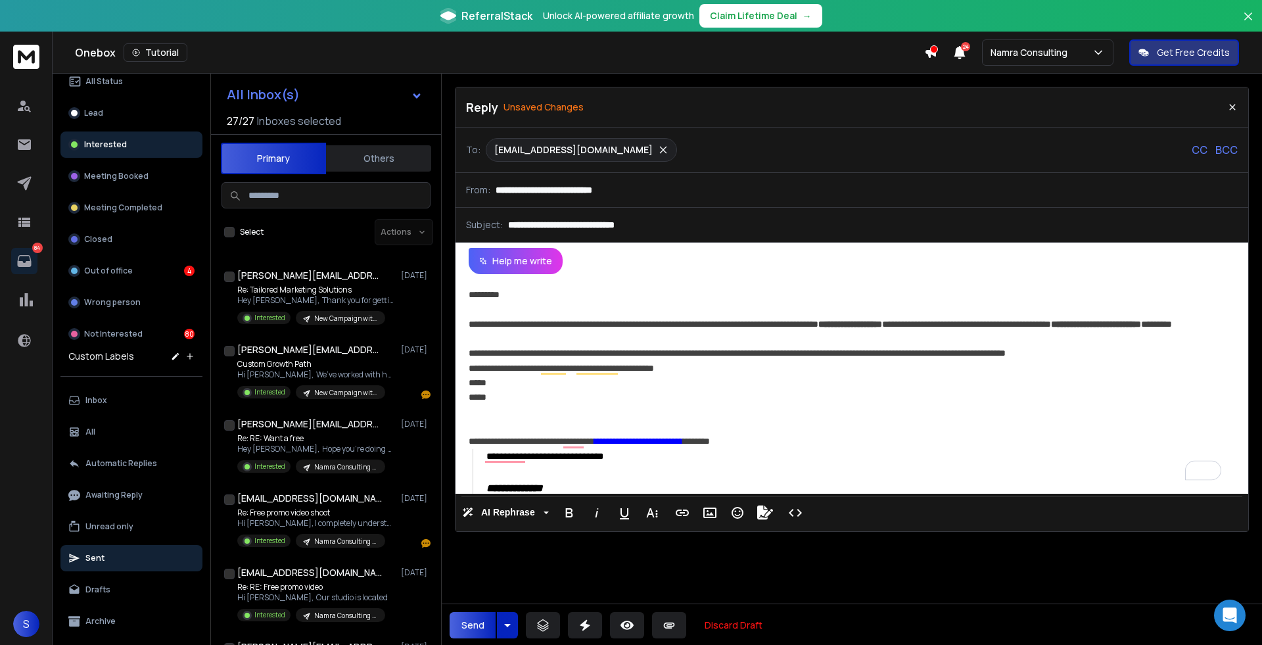
click at [651, 339] on p "**********" at bounding box center [845, 332] width 753 height 30
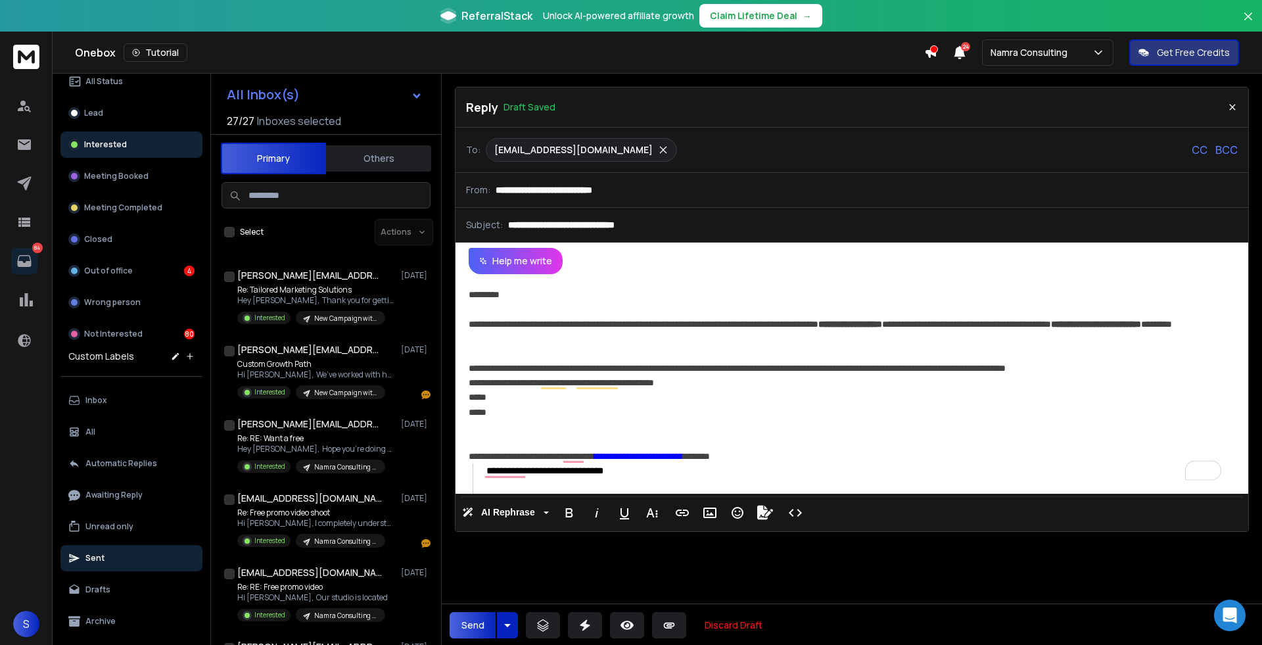
click at [1139, 368] on p "**********" at bounding box center [845, 368] width 753 height 14
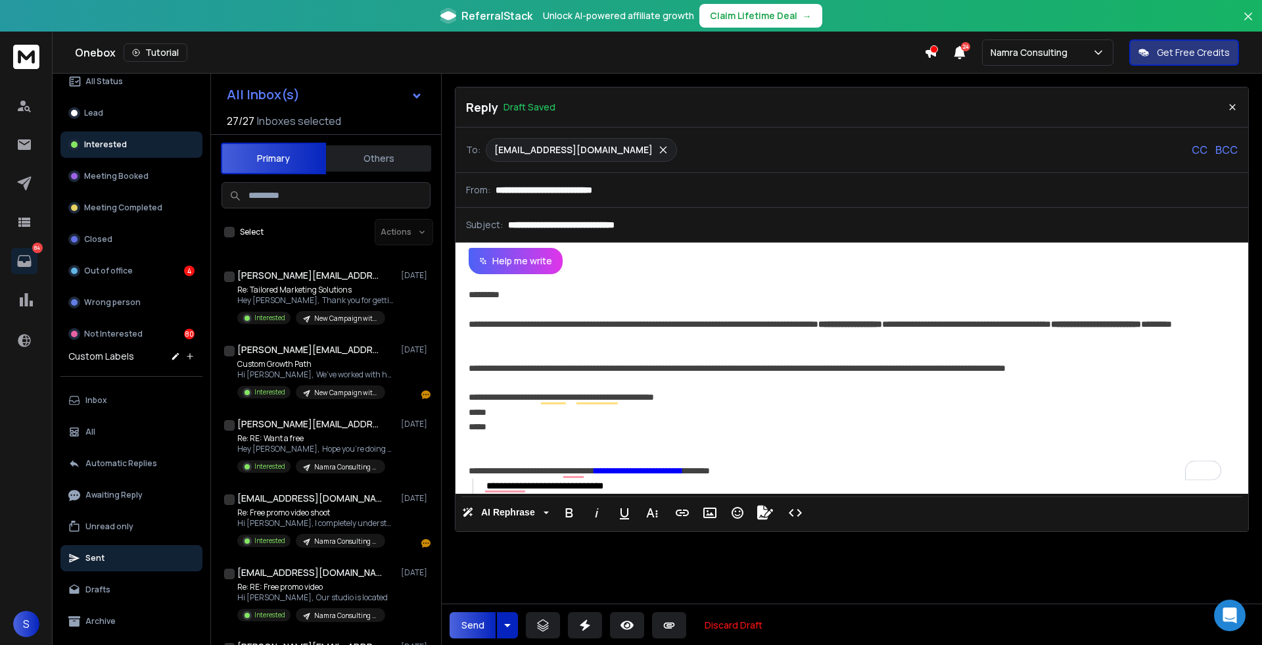
click at [716, 396] on p "**********" at bounding box center [845, 397] width 753 height 14
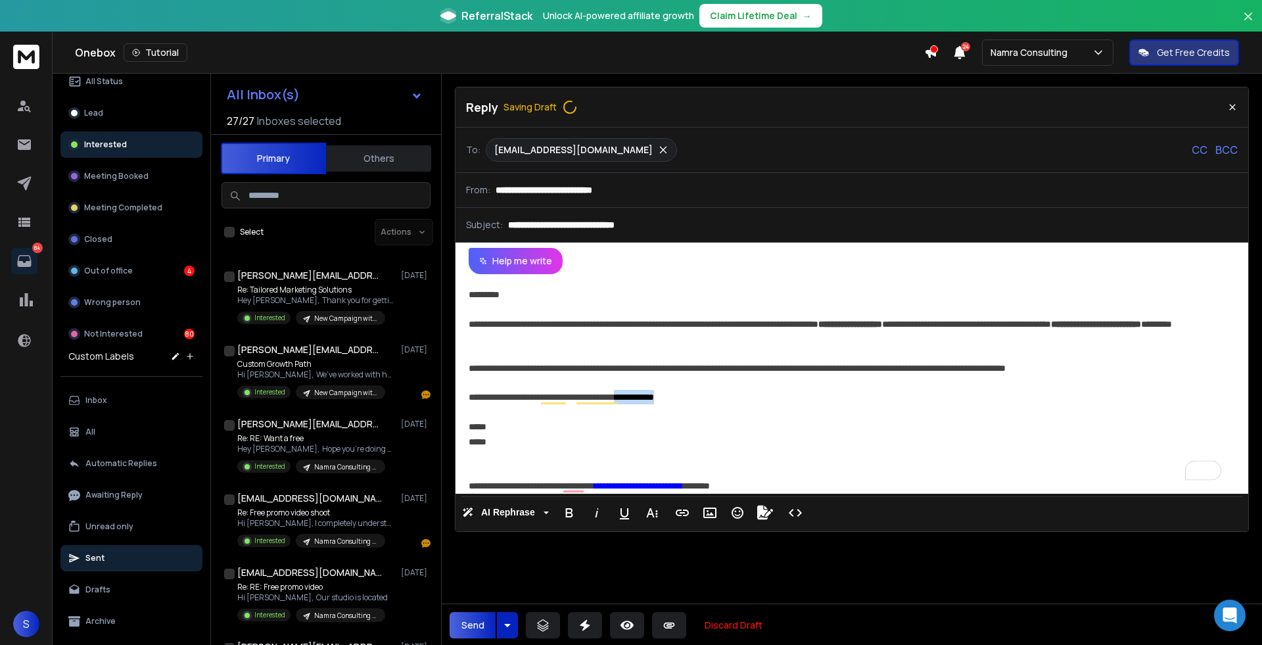
drag, startPoint x: 709, startPoint y: 399, endPoint x: 655, endPoint y: 396, distance: 54.0
click at [653, 396] on p "**********" at bounding box center [845, 397] width 753 height 14
click at [655, 396] on p "**********" at bounding box center [845, 397] width 753 height 14
drag, startPoint x: 698, startPoint y: 399, endPoint x: 653, endPoint y: 397, distance: 44.8
click at [653, 397] on p "**********" at bounding box center [845, 397] width 753 height 14
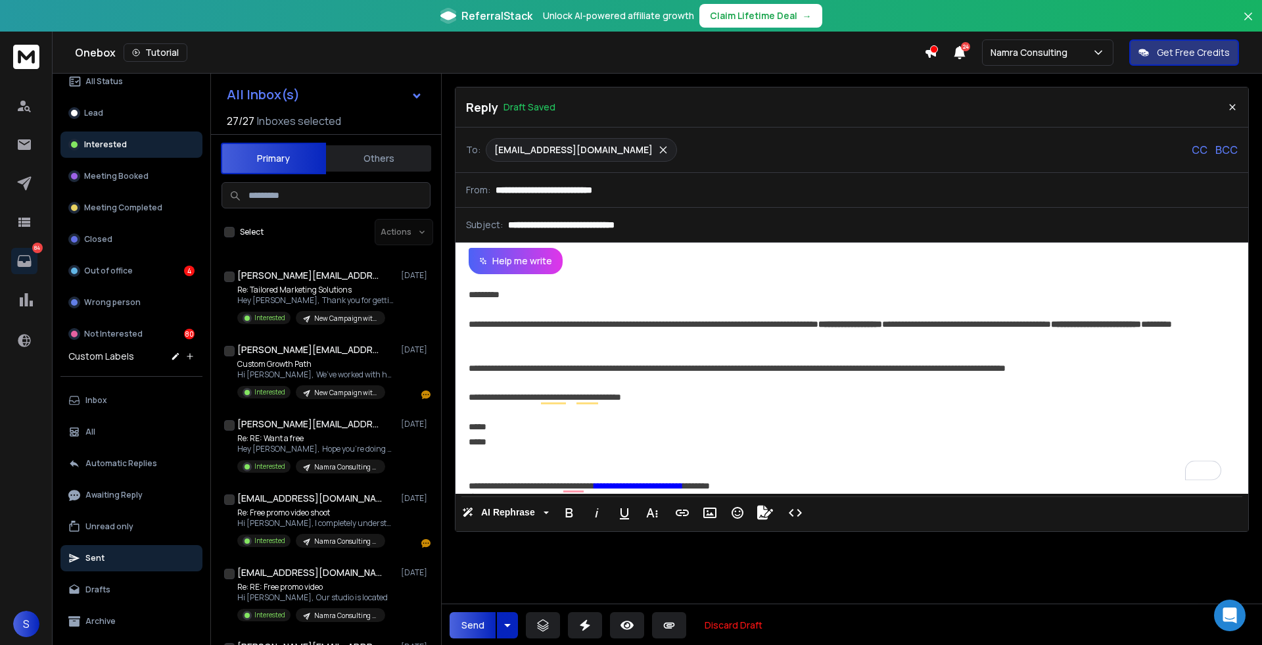
click at [650, 337] on p "**********" at bounding box center [845, 332] width 753 height 30
click at [1130, 366] on p "**********" at bounding box center [845, 368] width 753 height 14
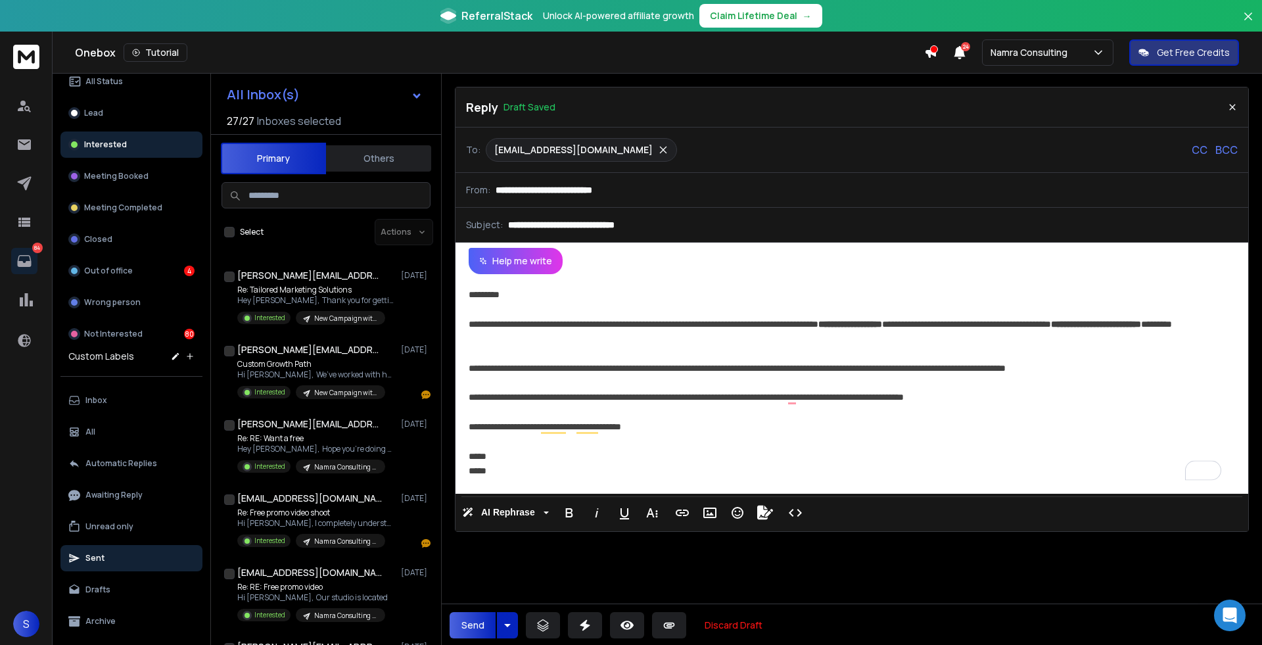
click at [814, 396] on div "**********" at bounding box center [845, 397] width 753 height 14
drag, startPoint x: 920, startPoint y: 398, endPoint x: 882, endPoint y: 399, distance: 38.8
click at [882, 399] on div "**********" at bounding box center [845, 397] width 753 height 14
click at [783, 414] on div "To enrich screen reader interactions, please activate Accessibility in Grammarl…" at bounding box center [852, 412] width 767 height 14
click at [697, 420] on p "**********" at bounding box center [845, 426] width 753 height 14
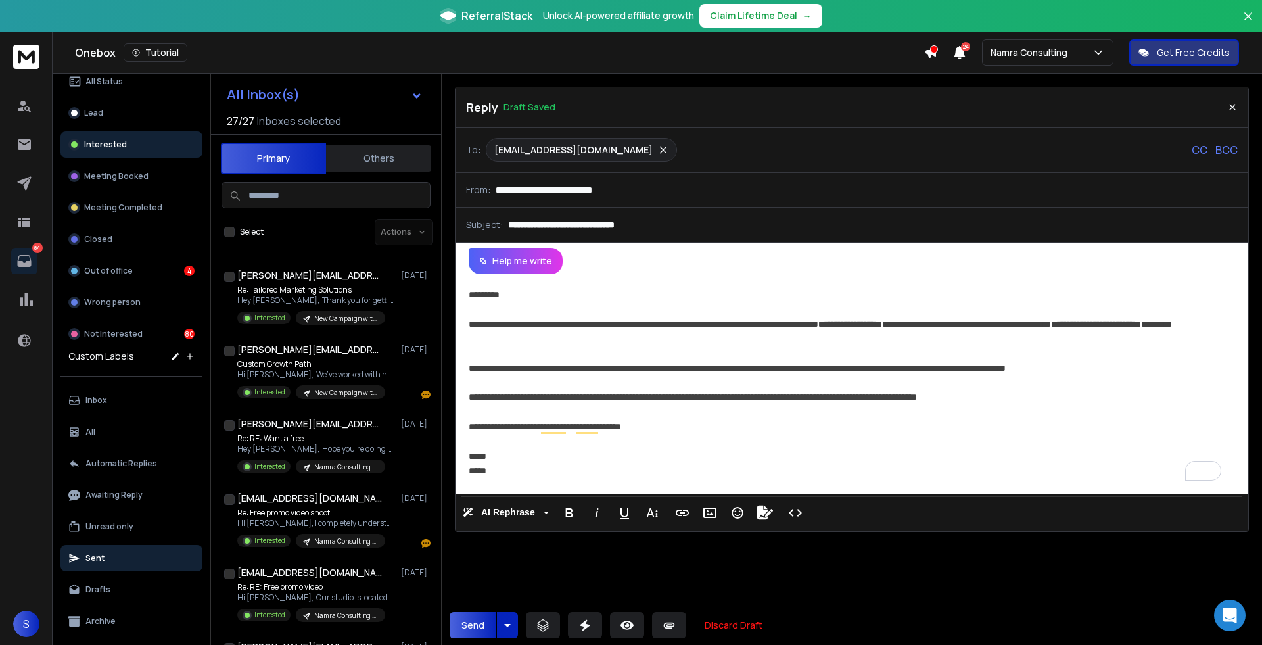
click at [479, 625] on button "Send" at bounding box center [473, 625] width 46 height 26
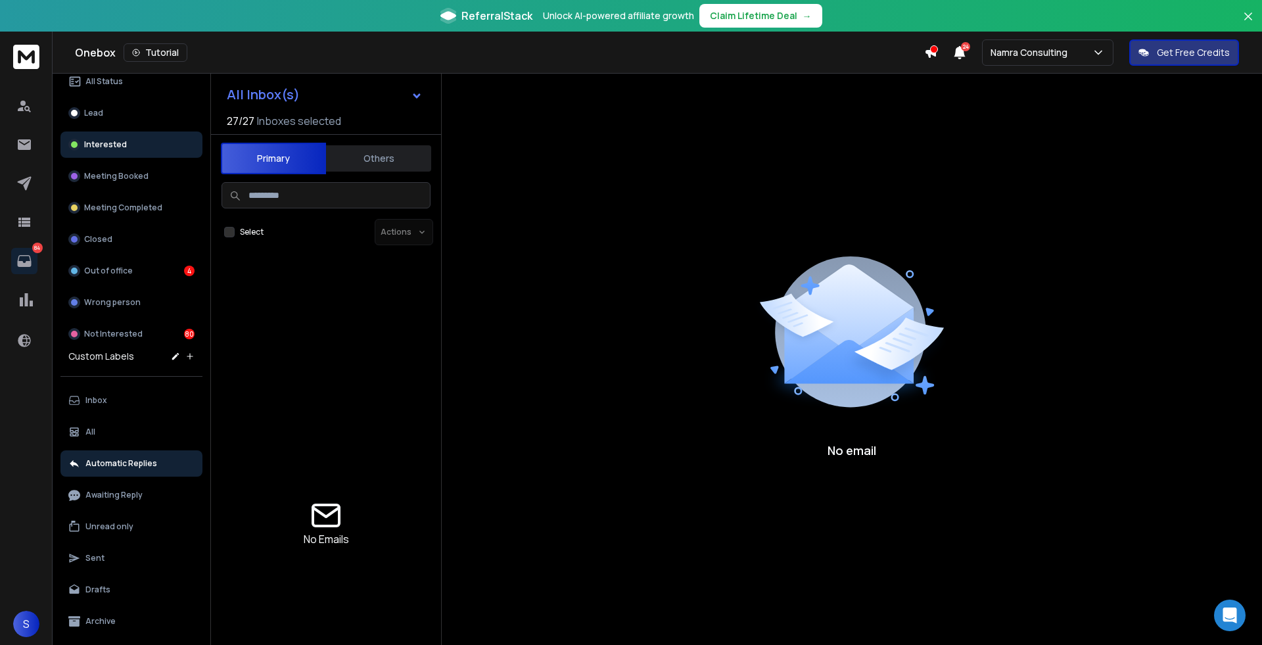
click at [109, 131] on button "Interested" at bounding box center [131, 144] width 142 height 26
click at [91, 203] on p "Meeting Completed" at bounding box center [123, 208] width 78 height 11
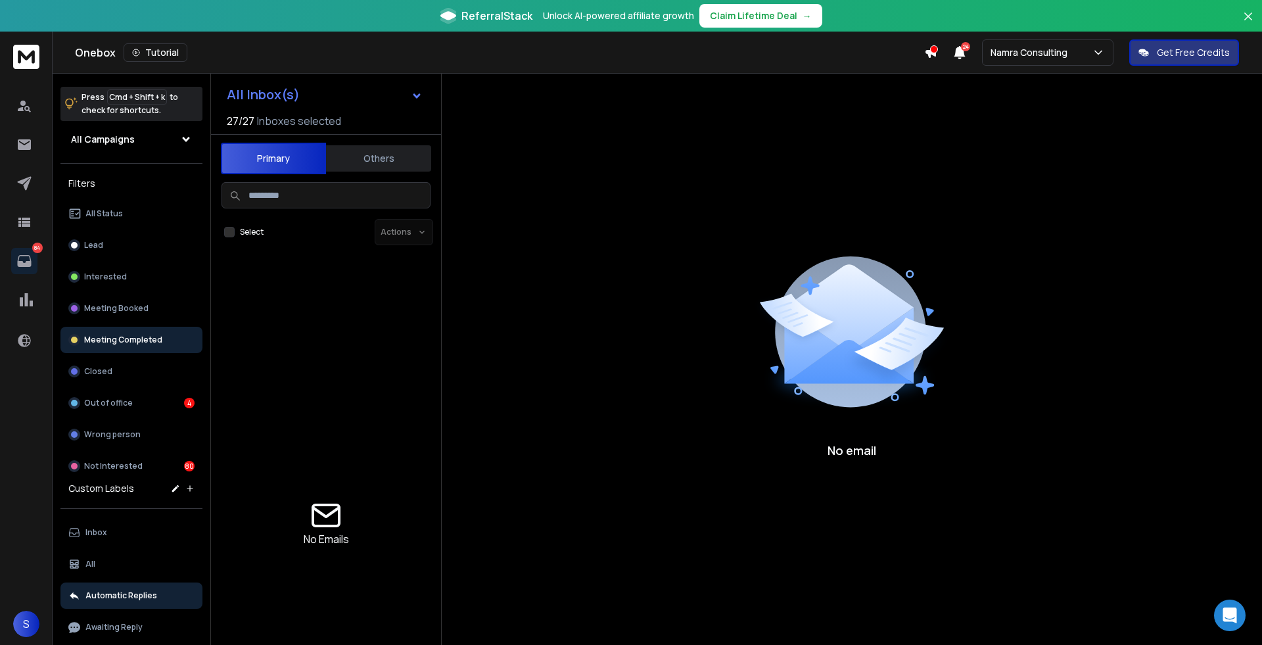
click at [93, 262] on div "All Status Lead Interested Meeting Booked Meeting Completed Closed Out of offic…" at bounding box center [131, 340] width 142 height 279
click at [102, 277] on p "Interested" at bounding box center [105, 277] width 43 height 11
click at [102, 277] on div "All Status Lead Interested Meeting Booked Meeting Completed Closed Out of offic…" at bounding box center [131, 340] width 142 height 279
click at [383, 160] on button "Others" at bounding box center [378, 158] width 105 height 29
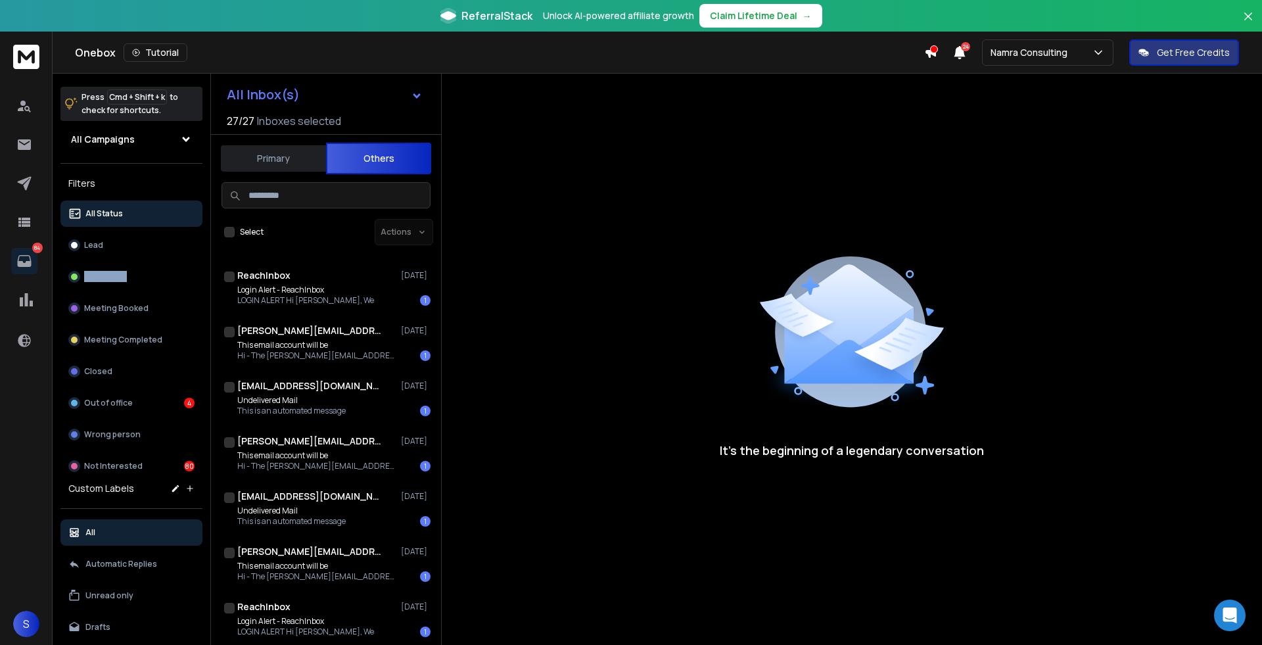
click at [281, 155] on button "Primary" at bounding box center [273, 158] width 105 height 29
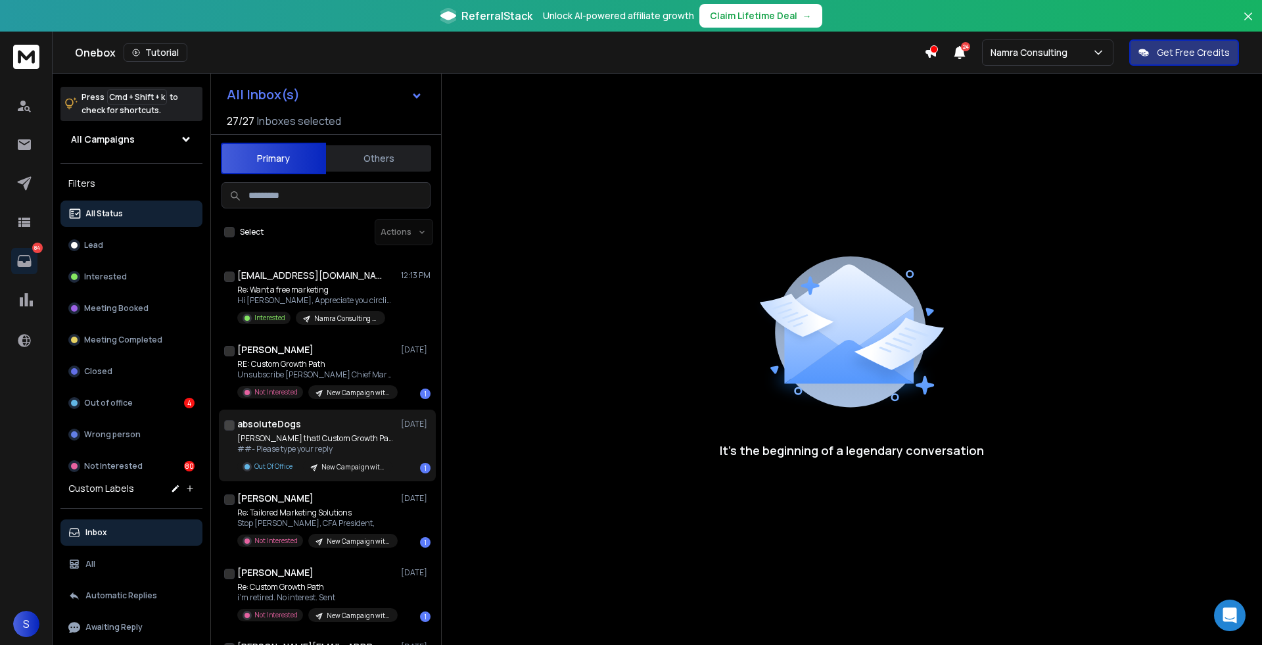
click at [341, 439] on p "[PERSON_NAME] that! Custom Growth Path" at bounding box center [316, 438] width 158 height 11
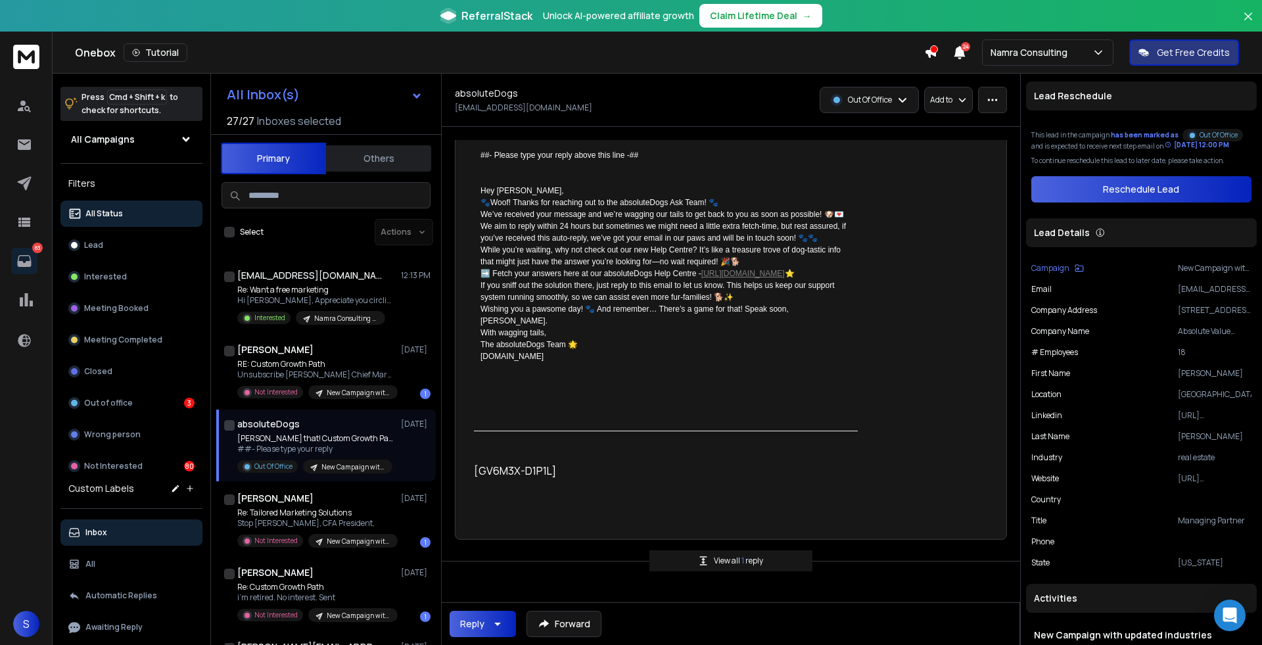
scroll to position [188, 0]
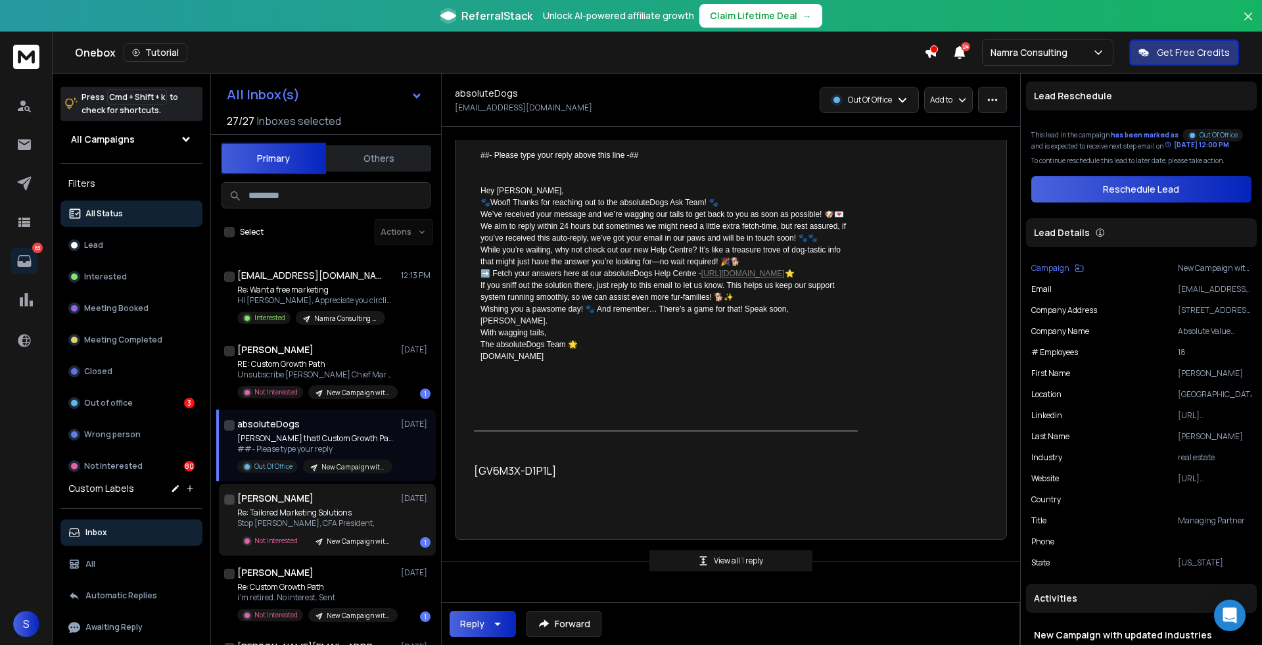
click at [281, 525] on p "Stop [PERSON_NAME], CFA President," at bounding box center [316, 523] width 158 height 11
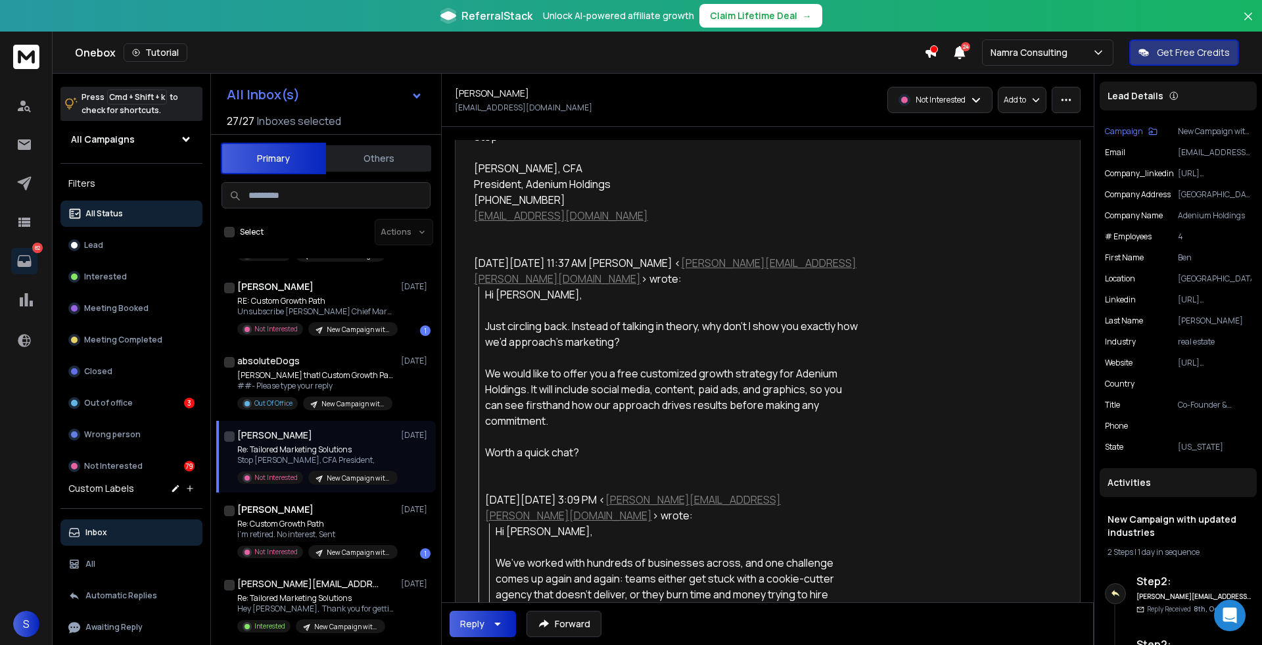
scroll to position [88, 0]
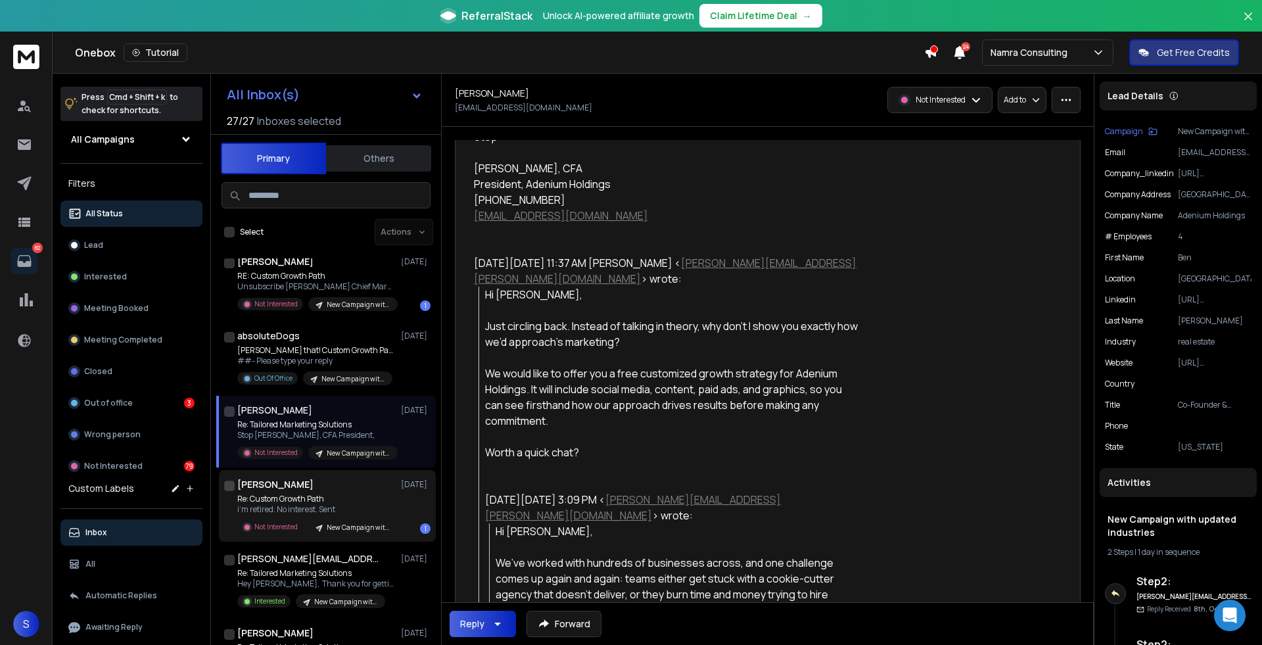
click at [356, 494] on p "Re: Custom Growth Path" at bounding box center [316, 499] width 158 height 11
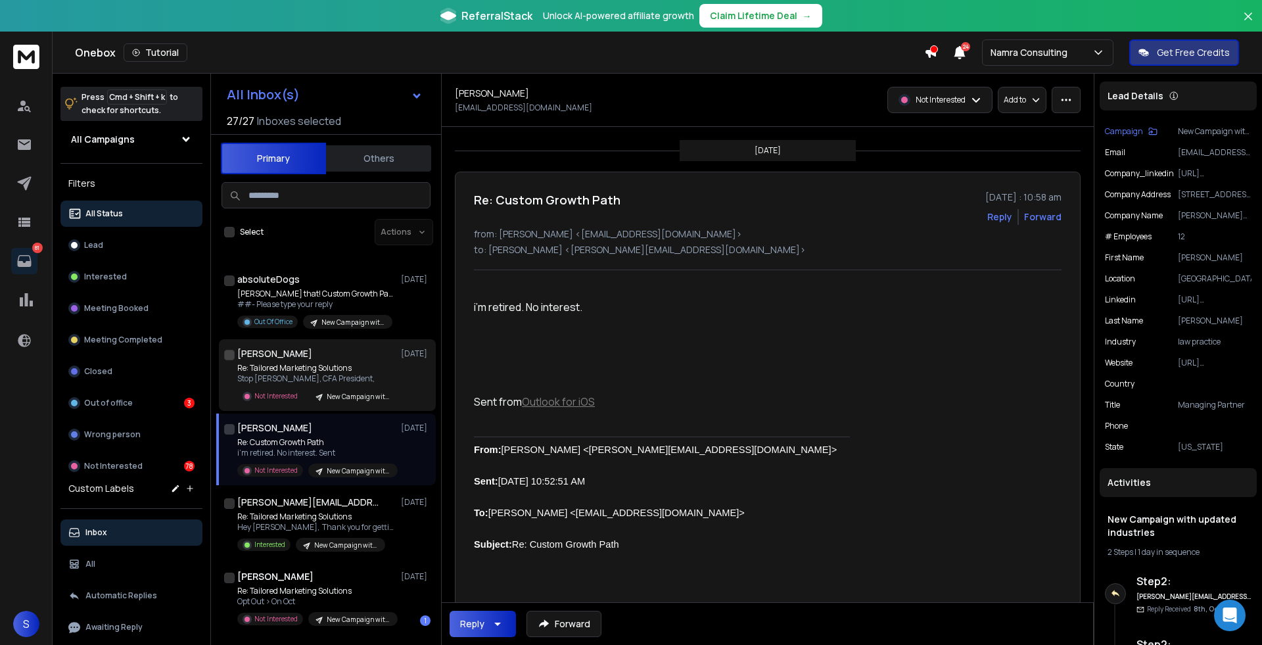
scroll to position [264, 0]
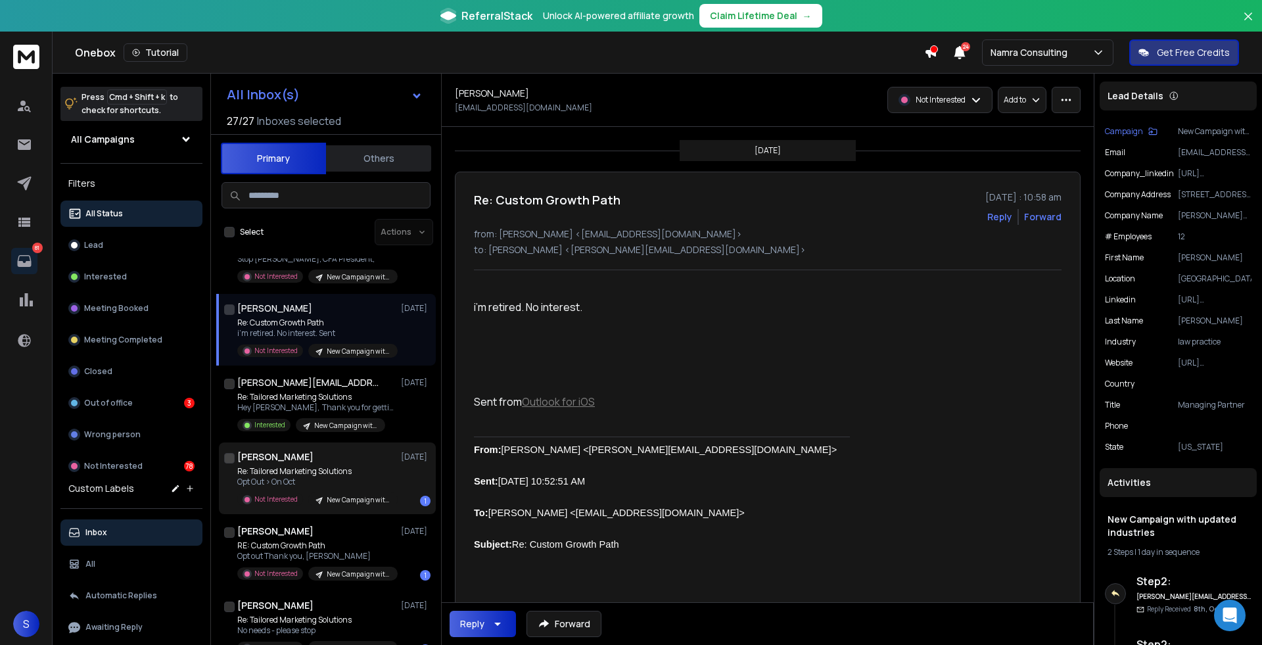
click at [345, 467] on p "Re: Tailored Marketing Solutions" at bounding box center [316, 471] width 158 height 11
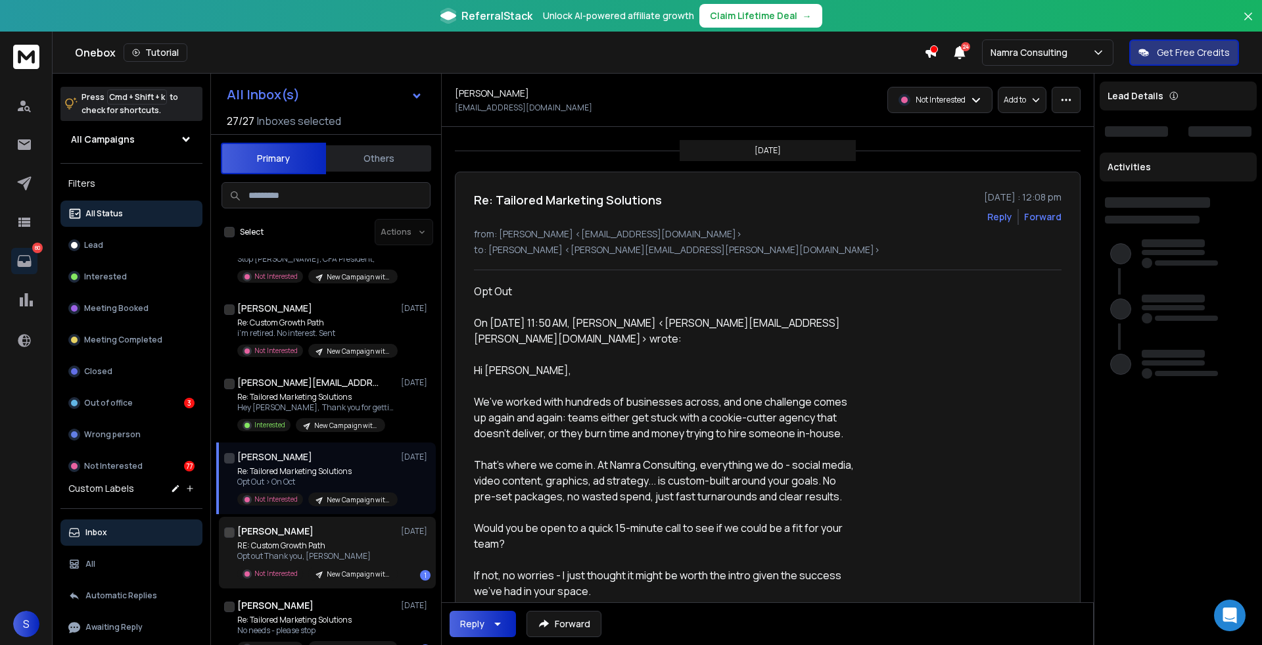
click at [343, 541] on p "RE: Custom Growth Path" at bounding box center [316, 545] width 158 height 11
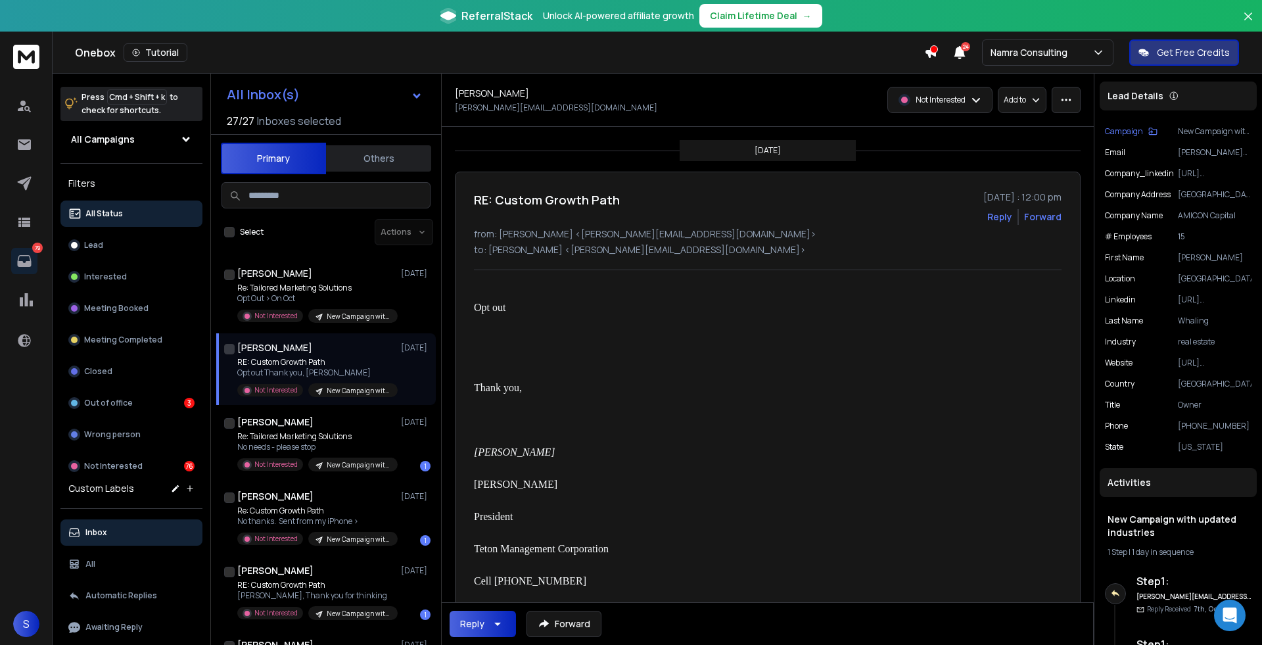
scroll to position [504, 0]
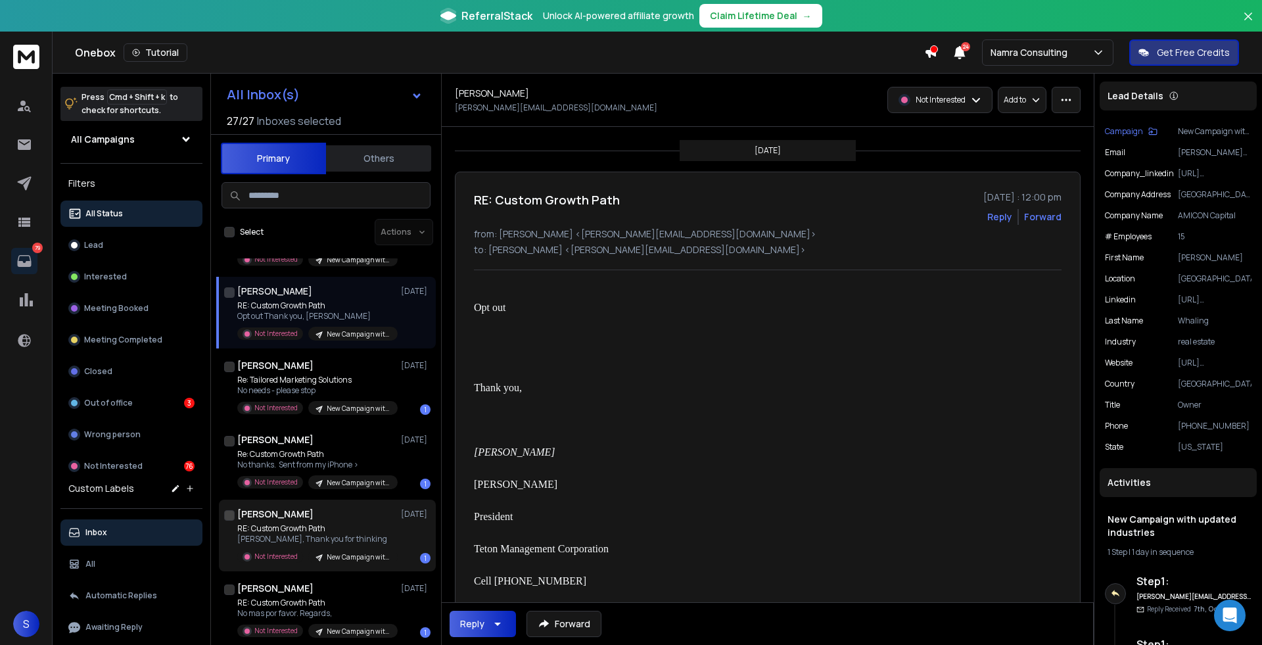
click at [345, 523] on p "RE: Custom Growth Path" at bounding box center [316, 528] width 158 height 11
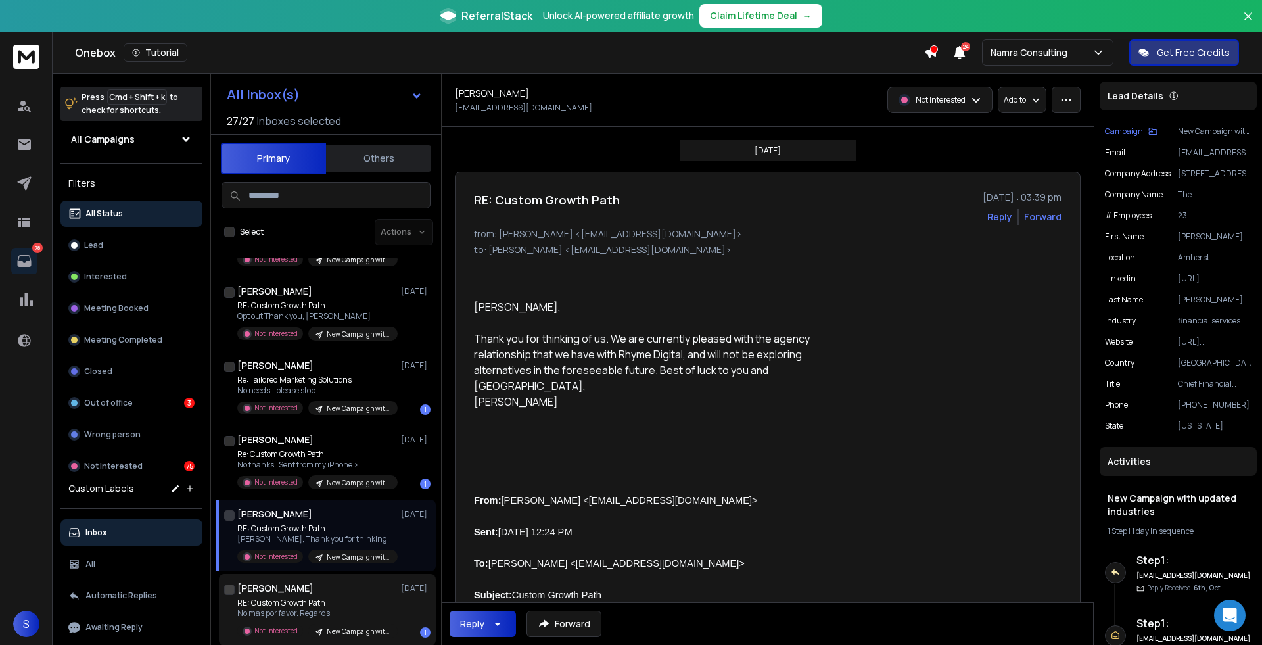
click at [301, 612] on p "No mas por favor. Regards," at bounding box center [316, 613] width 158 height 11
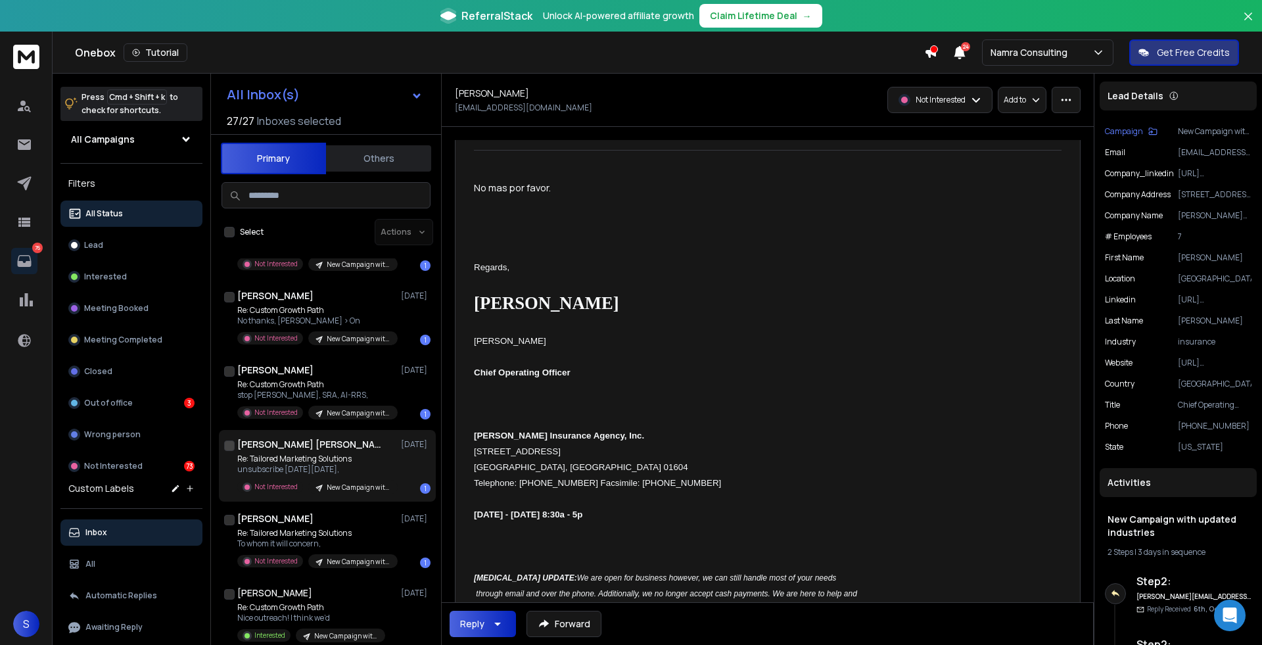
scroll to position [1050, 0]
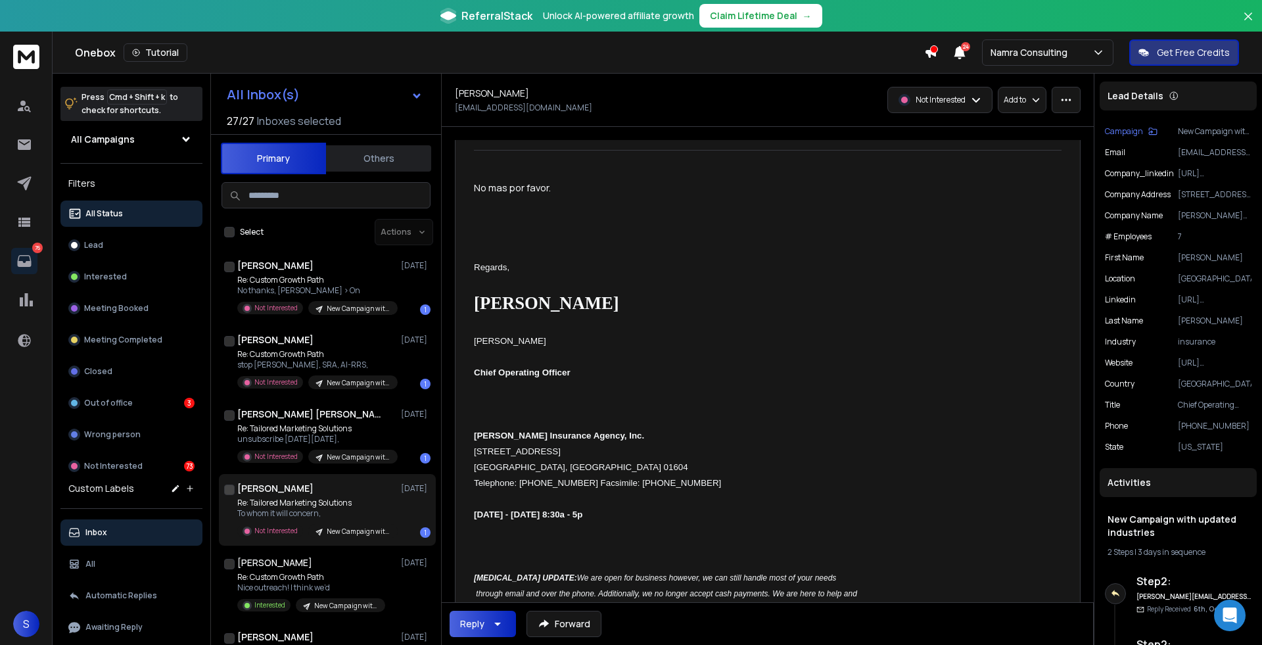
click at [343, 498] on p "Re: Tailored Marketing Solutions" at bounding box center [316, 503] width 158 height 11
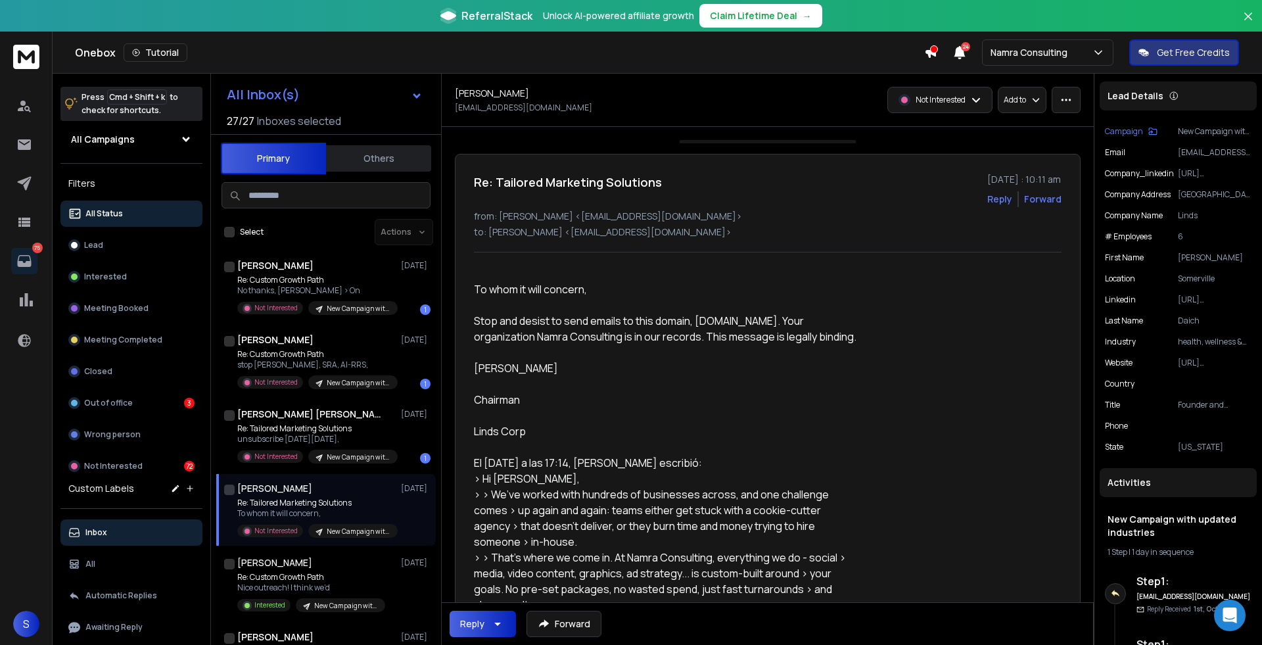
scroll to position [0, 0]
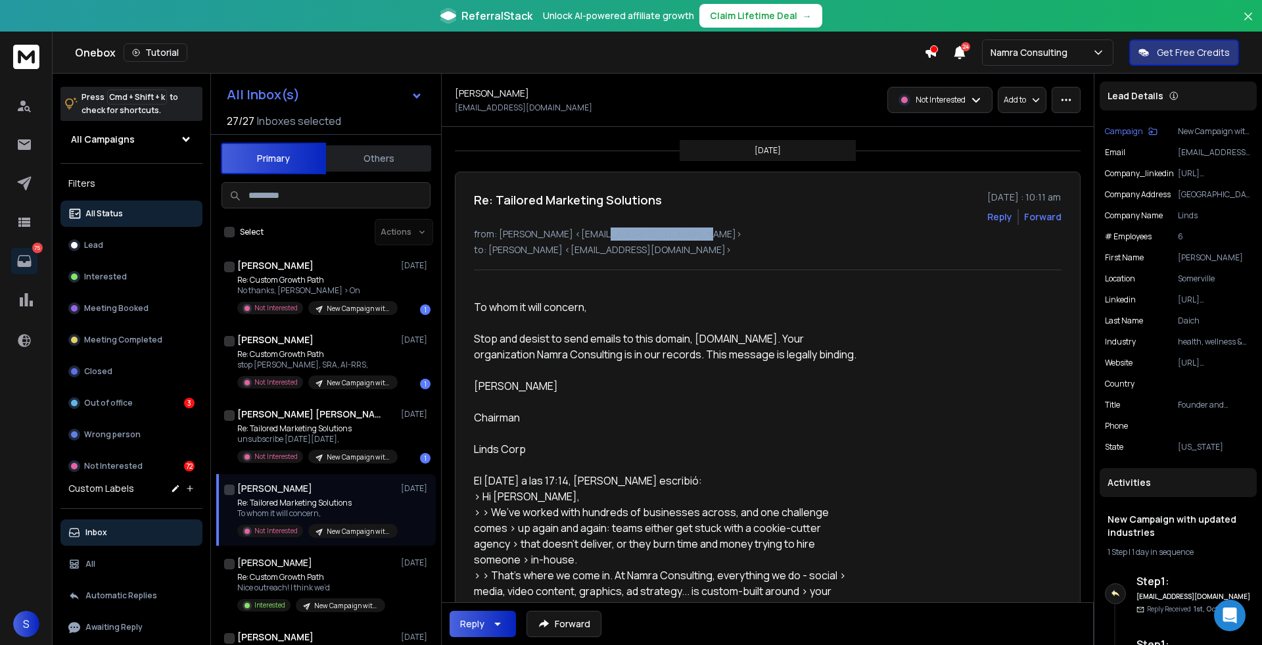
drag, startPoint x: 665, startPoint y: 233, endPoint x: 590, endPoint y: 233, distance: 75.6
click at [590, 233] on p "from: [PERSON_NAME] <[EMAIL_ADDRESS][DOMAIN_NAME]>" at bounding box center [768, 233] width 588 height 13
copy p "[DOMAIN_NAME]"
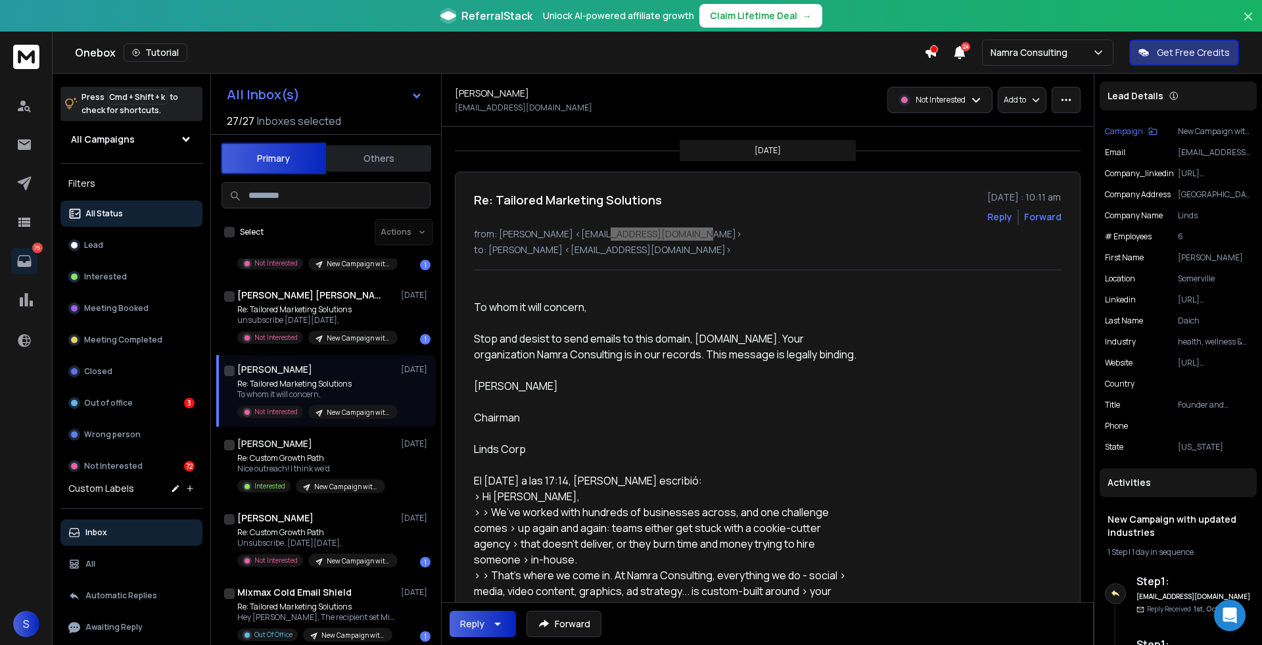
scroll to position [1259, 0]
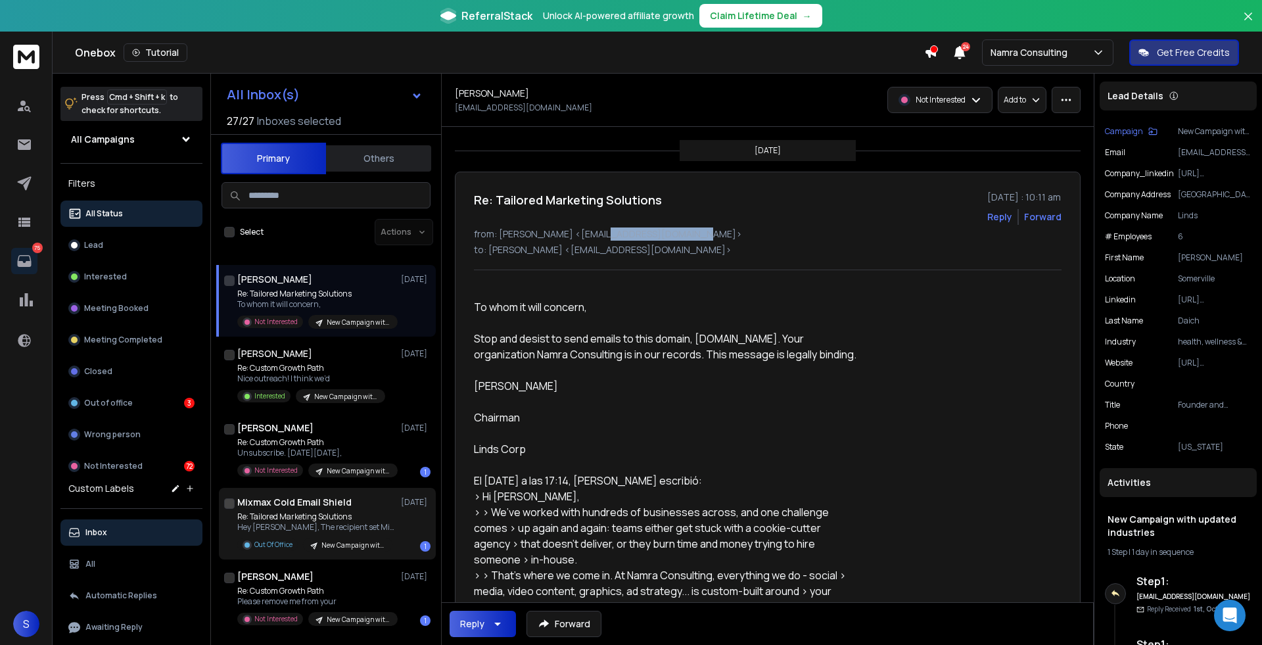
click at [327, 522] on p "Hey [PERSON_NAME], The recipient set Mixmax" at bounding box center [316, 527] width 158 height 11
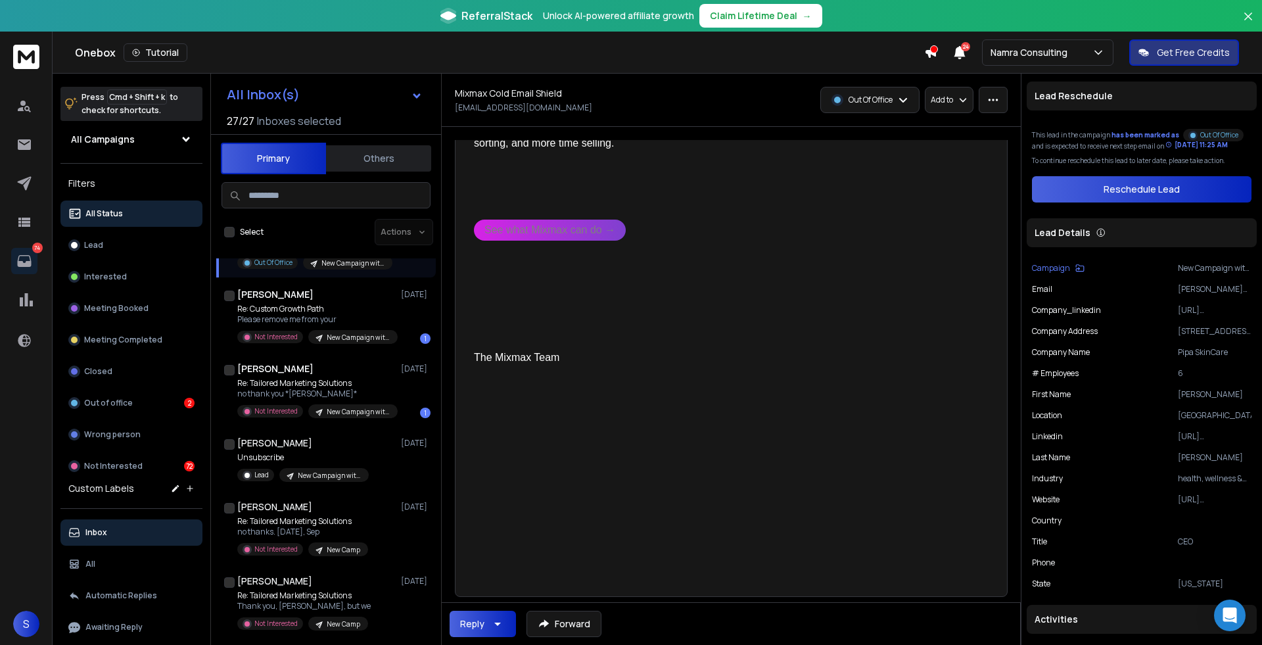
scroll to position [1422, 0]
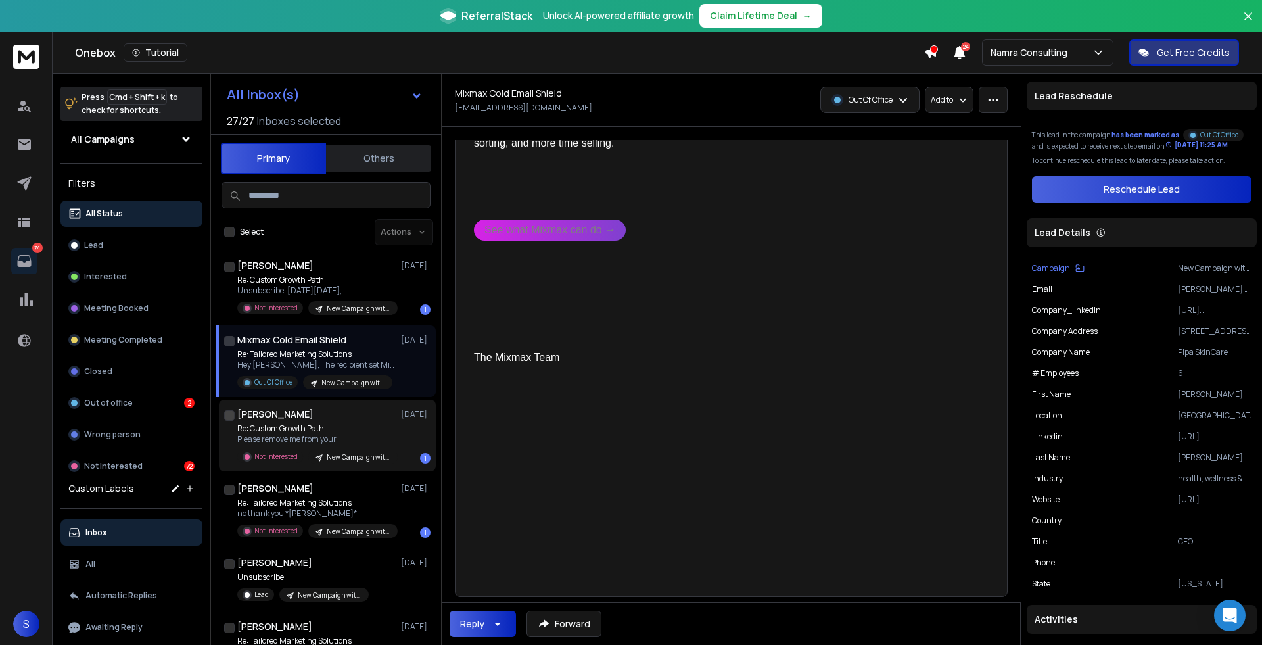
click at [310, 437] on p "Please remove me from your" at bounding box center [316, 439] width 158 height 11
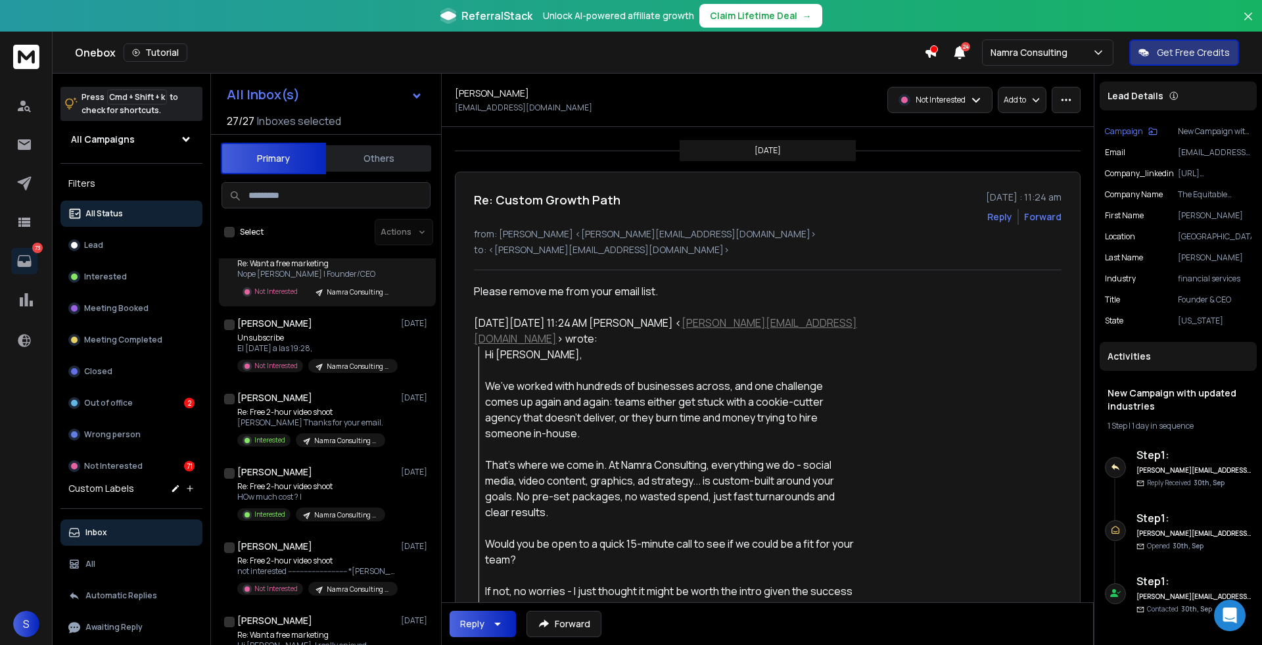
scroll to position [3178, 0]
